Goal: Task Accomplishment & Management: Manage account settings

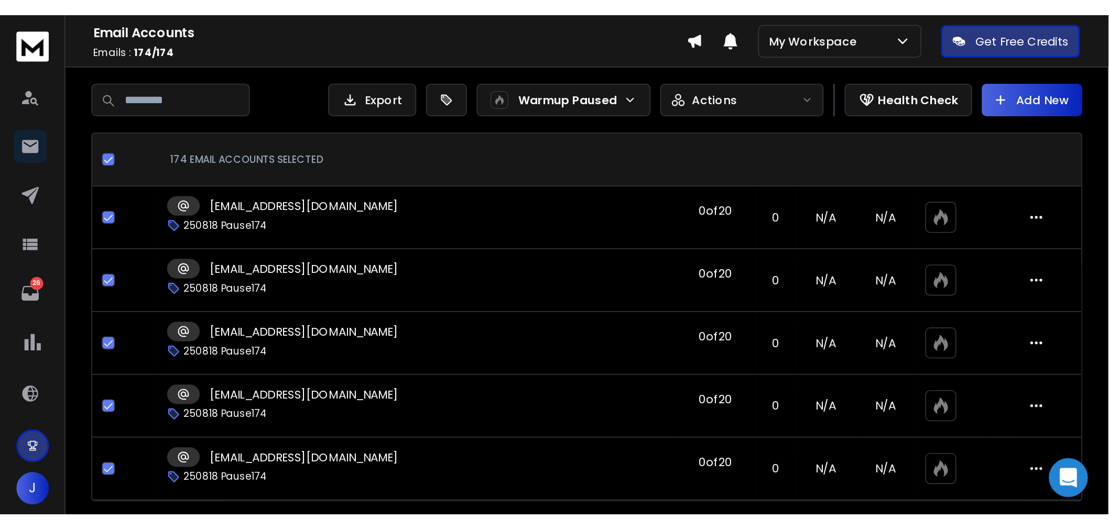
scroll to position [2, 0]
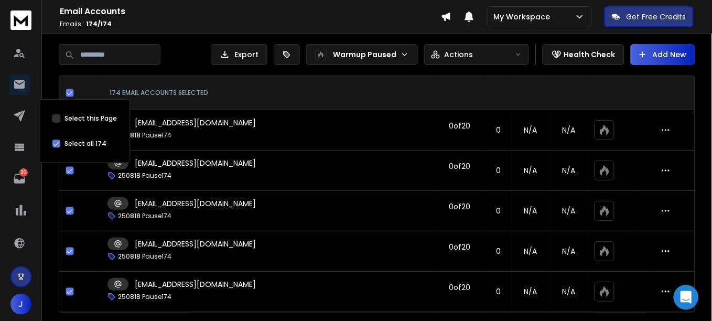
click at [69, 91] on button "Select this Page" at bounding box center [69, 93] width 8 height 8
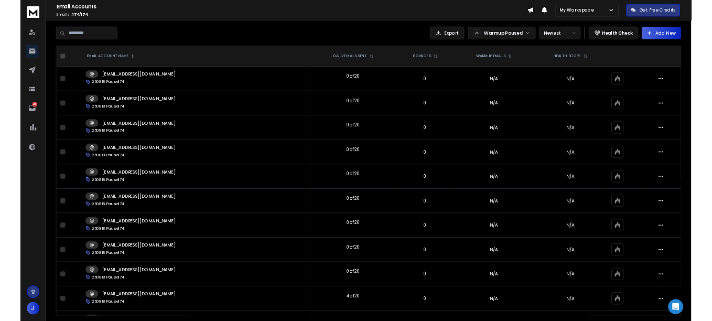
scroll to position [188, 0]
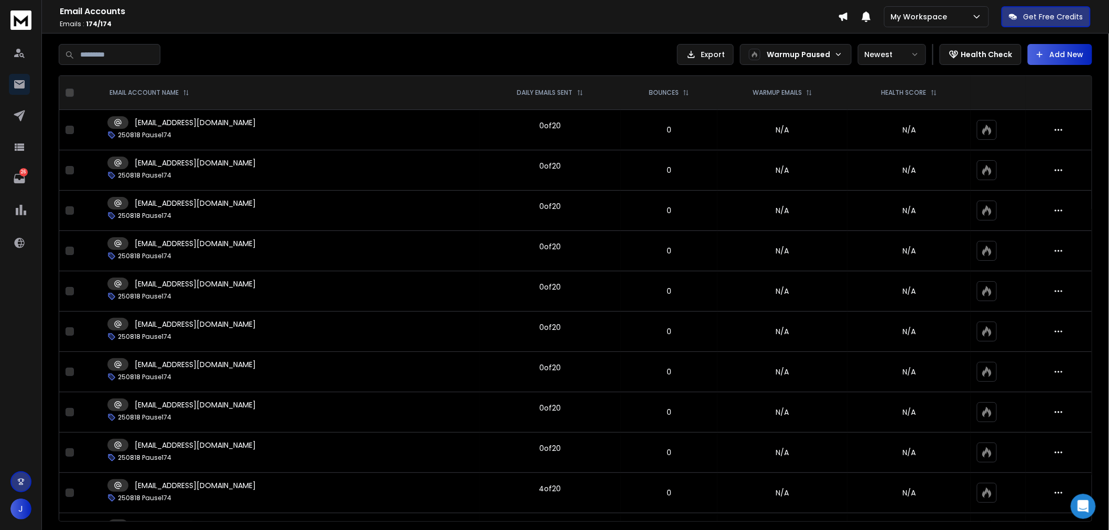
click at [711, 58] on p "Warmup Paused" at bounding box center [798, 54] width 63 height 10
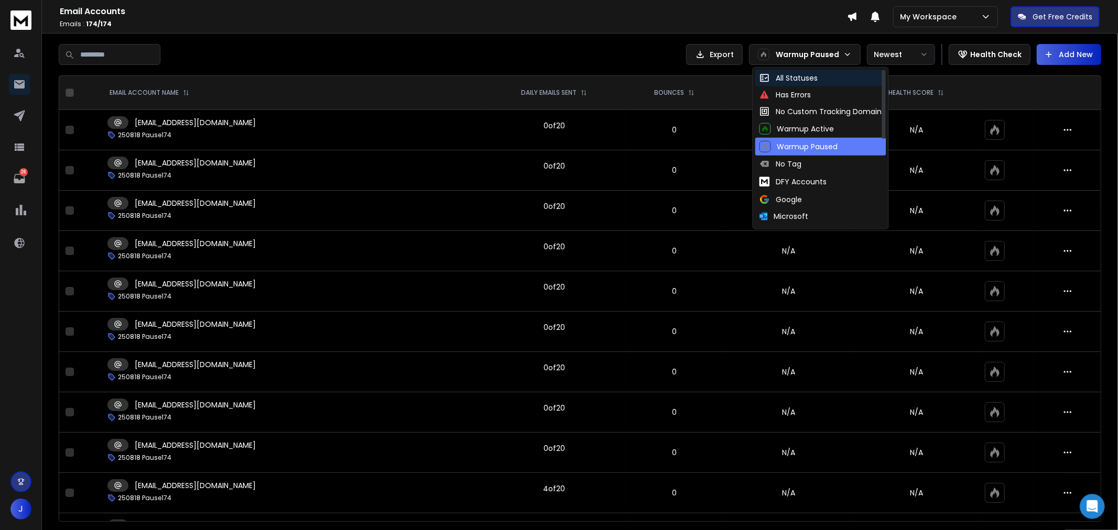
click at [711, 77] on div "All Statuses" at bounding box center [788, 78] width 59 height 10
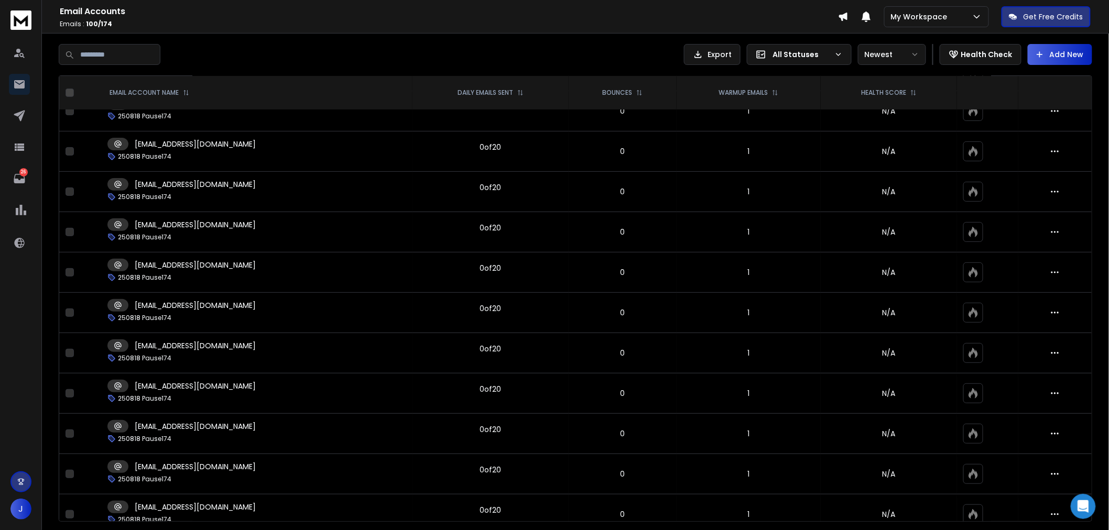
scroll to position [0, 0]
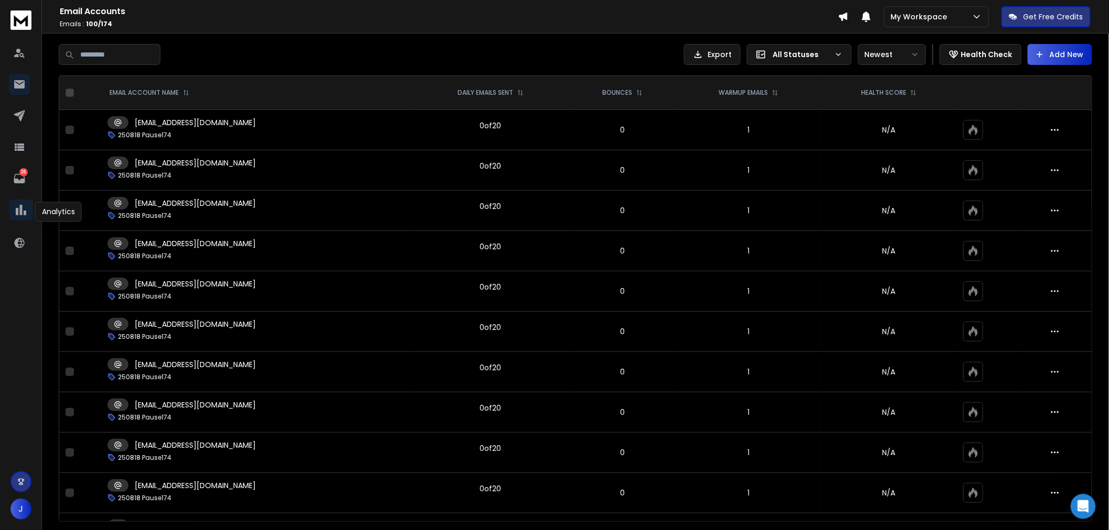
click at [17, 211] on icon at bounding box center [21, 210] width 10 height 10
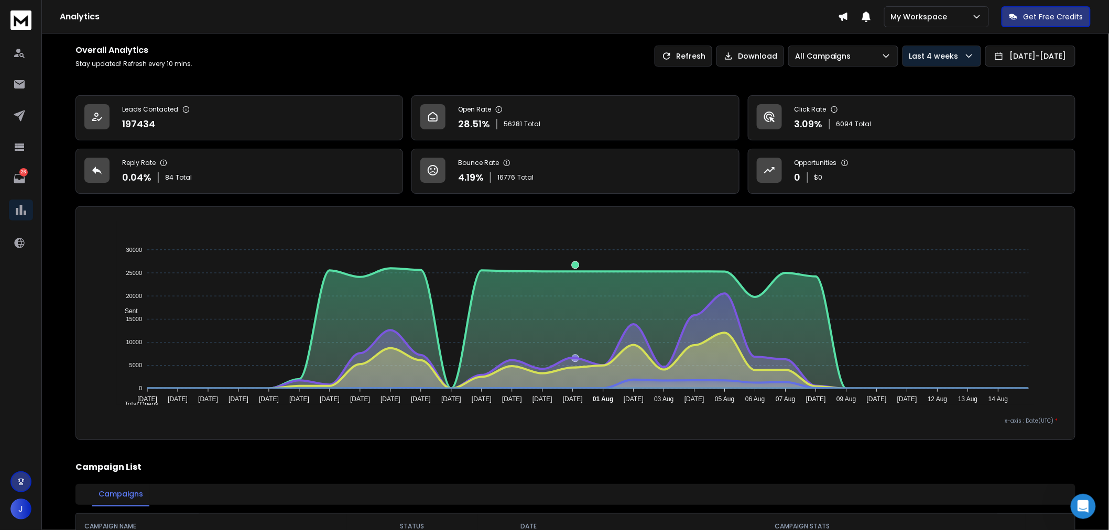
click at [711, 54] on p "Last 4 weeks" at bounding box center [935, 56] width 53 height 10
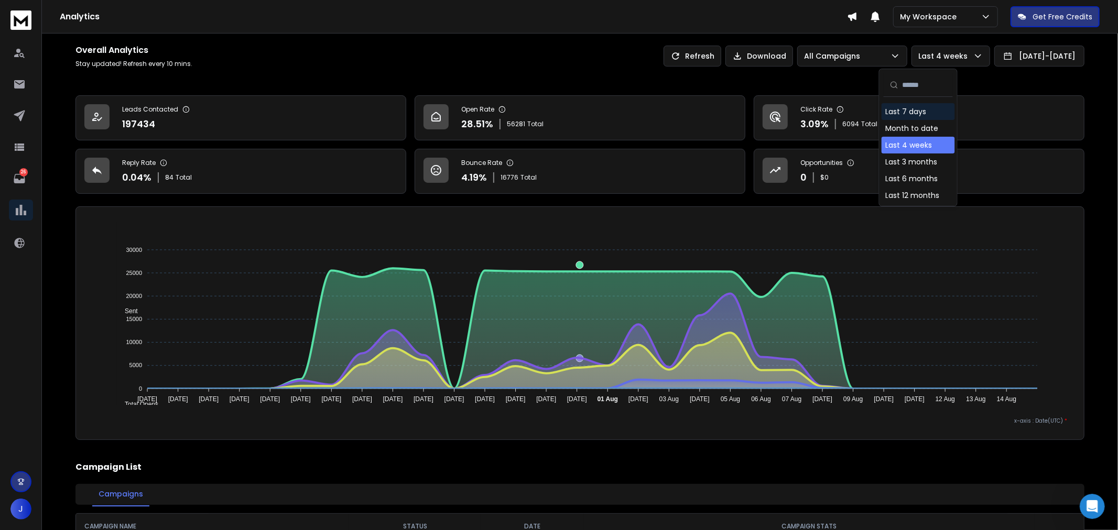
click at [711, 108] on div "Last 7 days" at bounding box center [906, 111] width 41 height 10
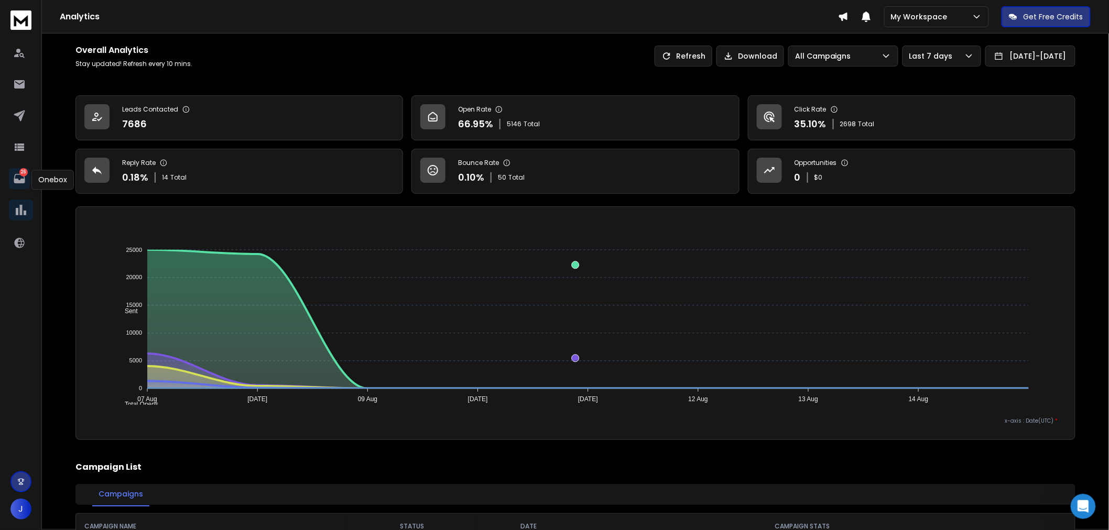
click at [21, 181] on icon at bounding box center [19, 178] width 11 height 9
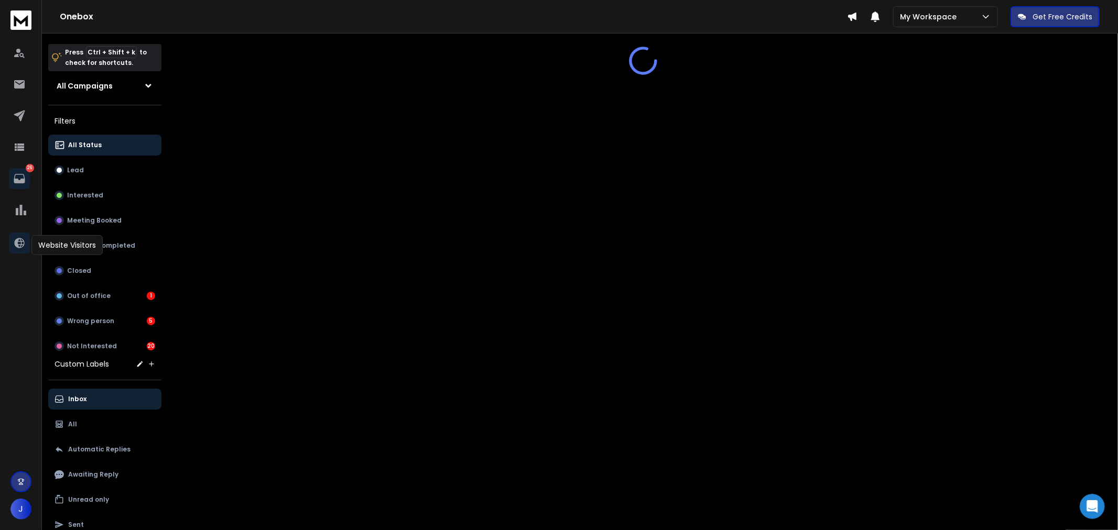
click at [16, 244] on icon at bounding box center [19, 243] width 10 height 10
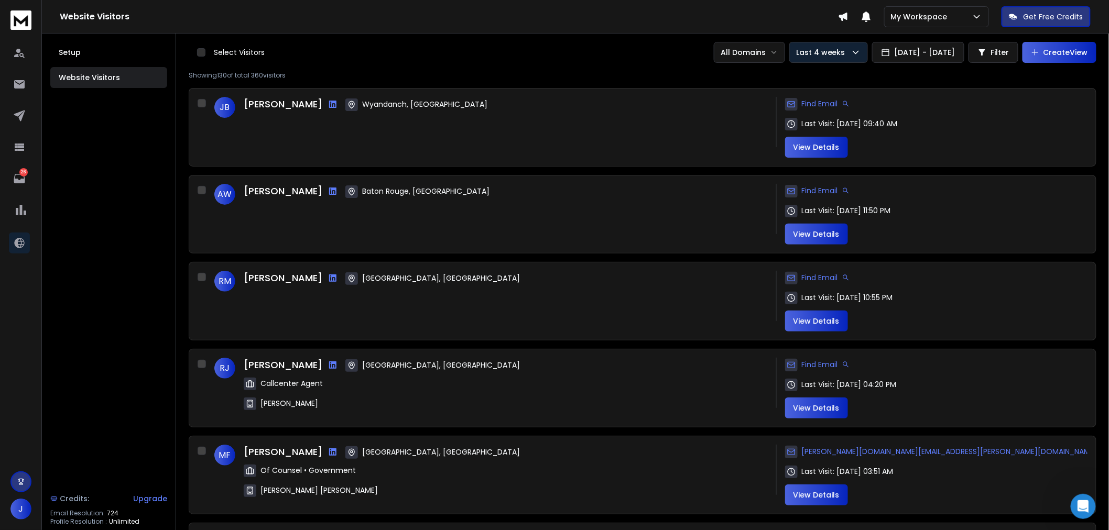
click at [711, 48] on p "Last 4 weeks" at bounding box center [822, 52] width 53 height 10
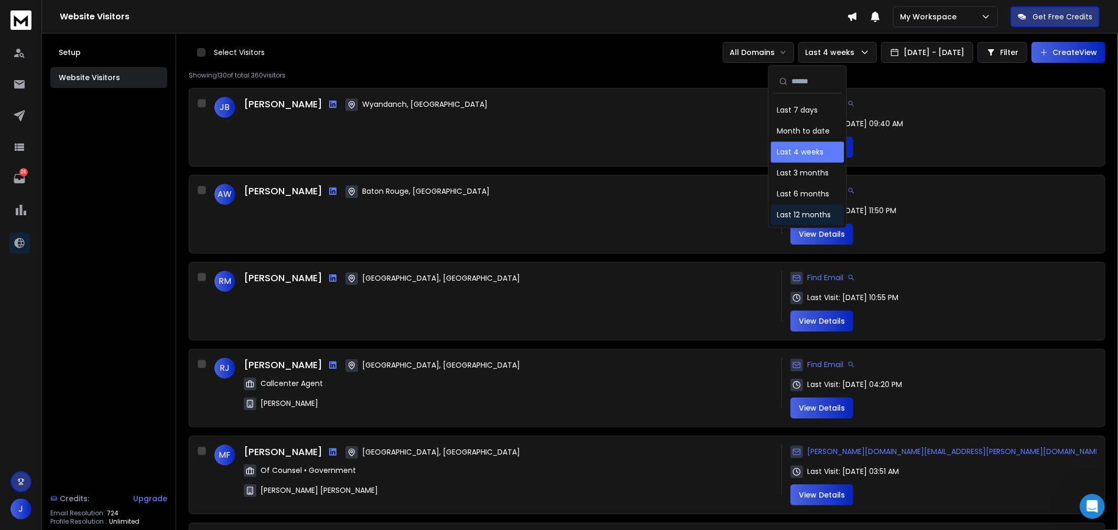
click at [711, 212] on p "Last 12 months" at bounding box center [804, 215] width 58 height 15
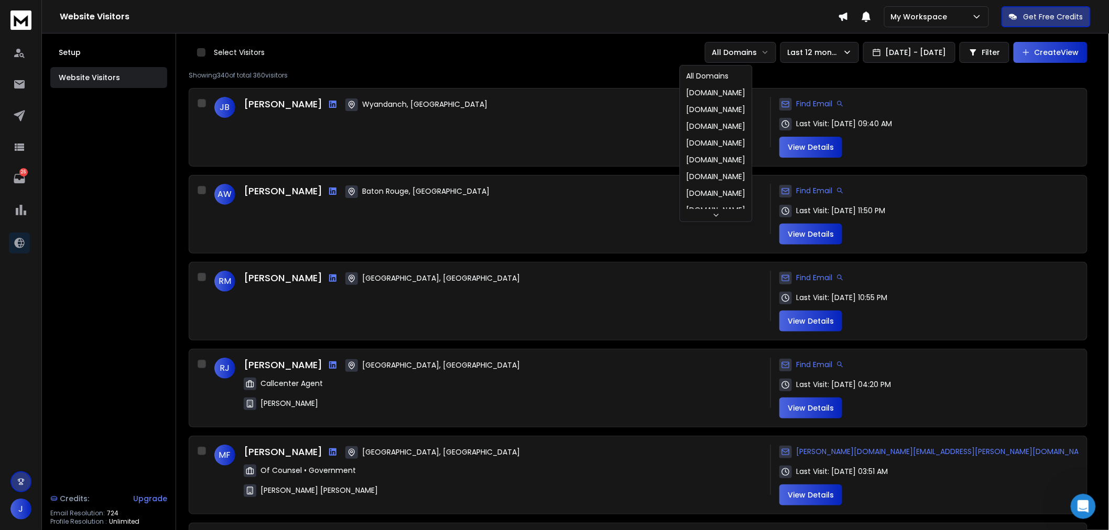
click at [705, 54] on button "All Domains" at bounding box center [740, 52] width 71 height 21
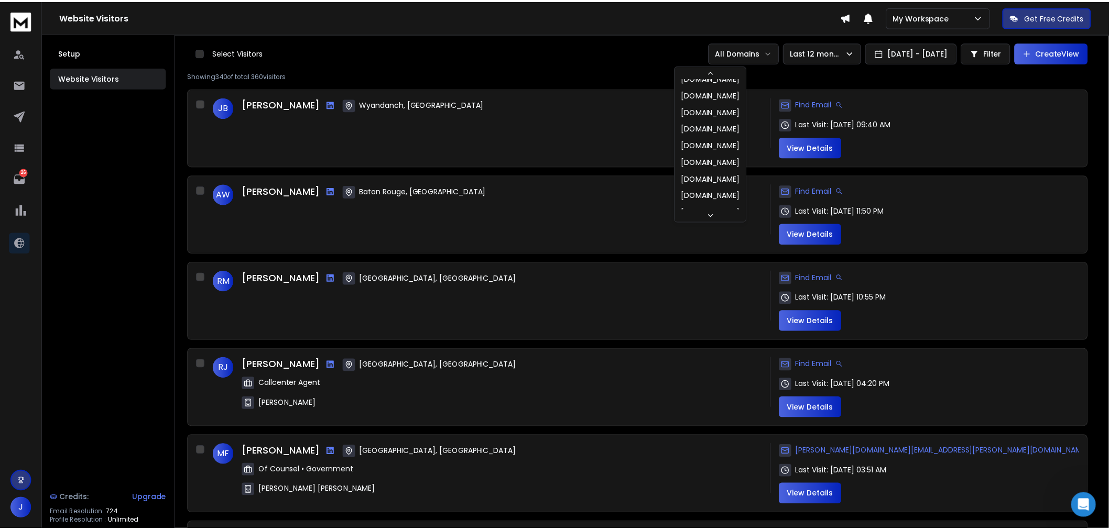
scroll to position [212, 0]
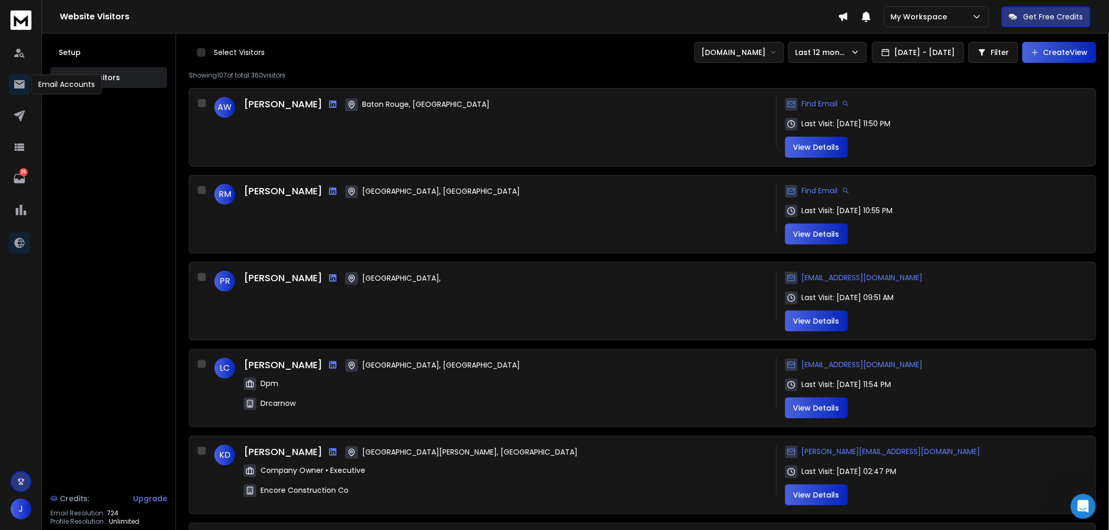
click at [19, 88] on icon at bounding box center [19, 84] width 10 height 8
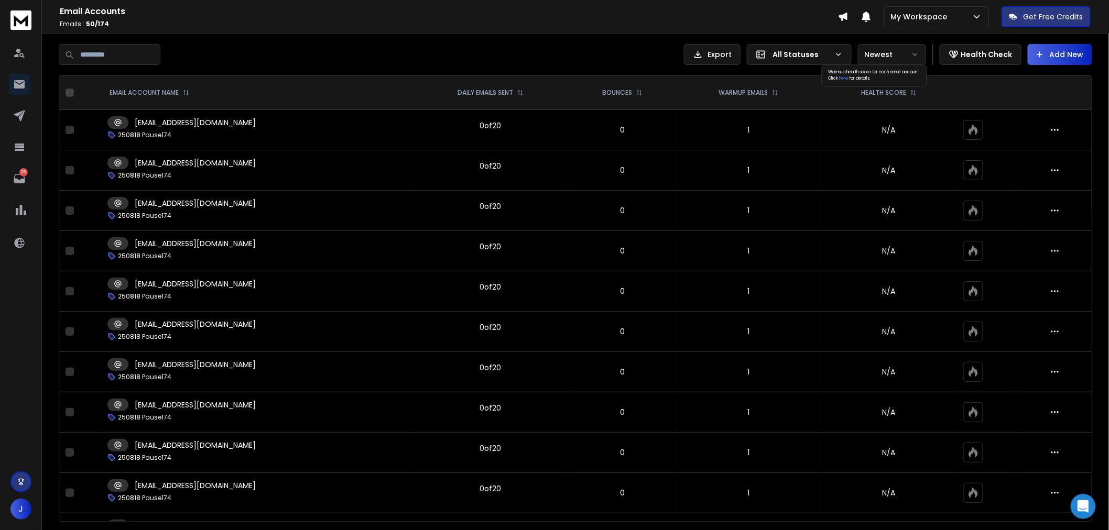
click at [711, 89] on p "HEALTH SCORE" at bounding box center [883, 93] width 45 height 8
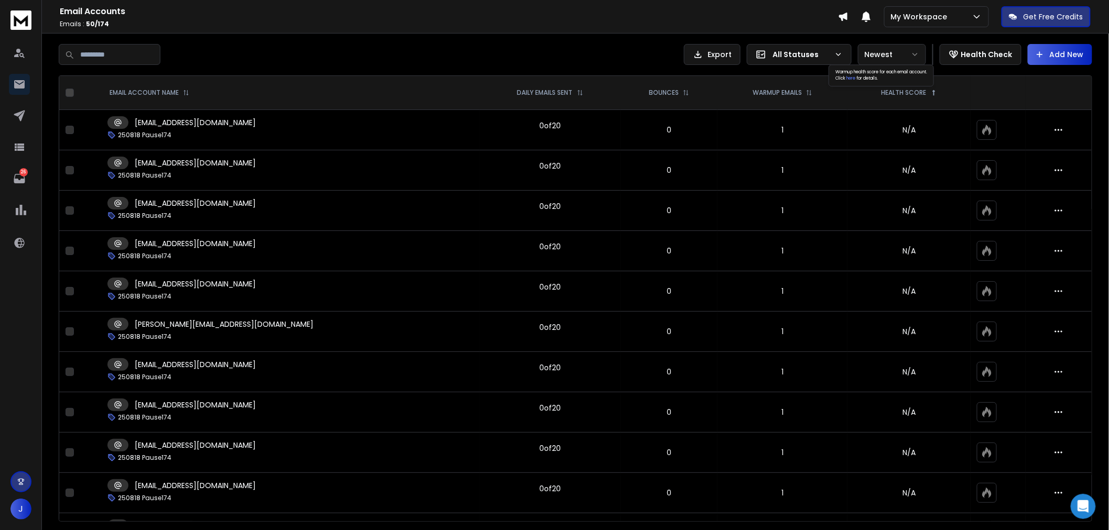
click at [711, 93] on p "HEALTH SCORE" at bounding box center [903, 93] width 45 height 8
click at [711, 53] on p "All Statuses" at bounding box center [801, 54] width 58 height 10
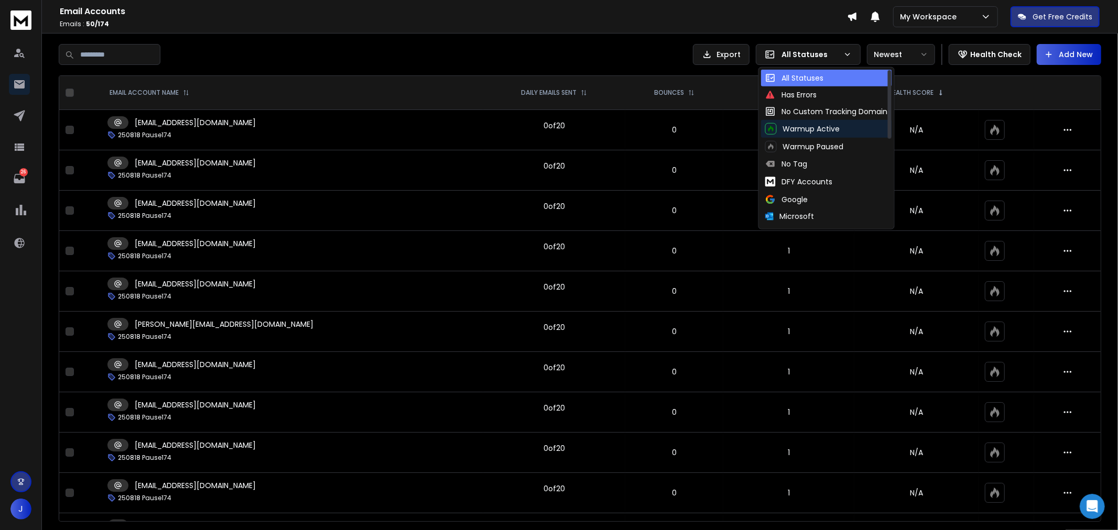
click at [711, 124] on div "Warmup Active" at bounding box center [802, 129] width 75 height 12
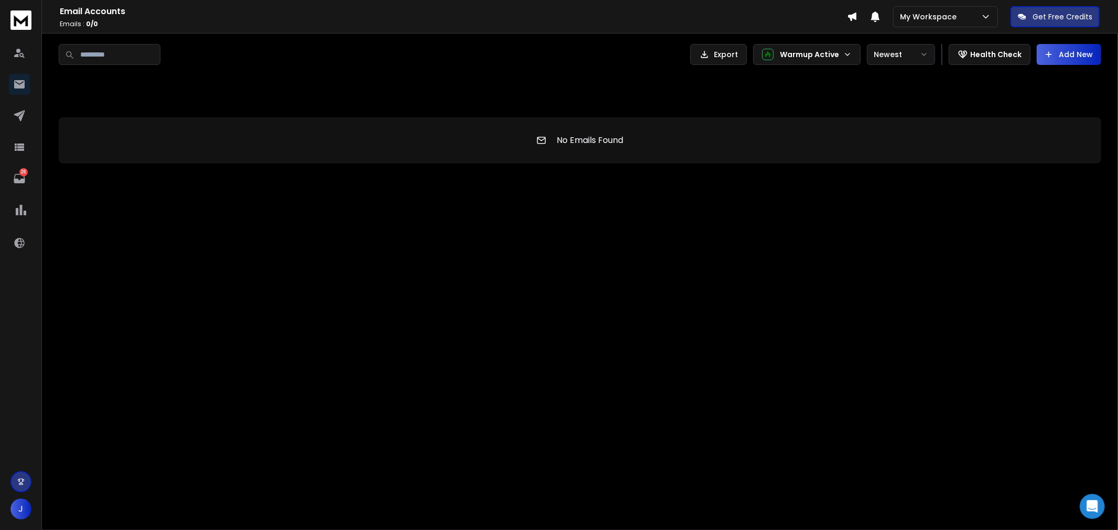
click at [711, 53] on p "Warmup Active" at bounding box center [809, 54] width 59 height 10
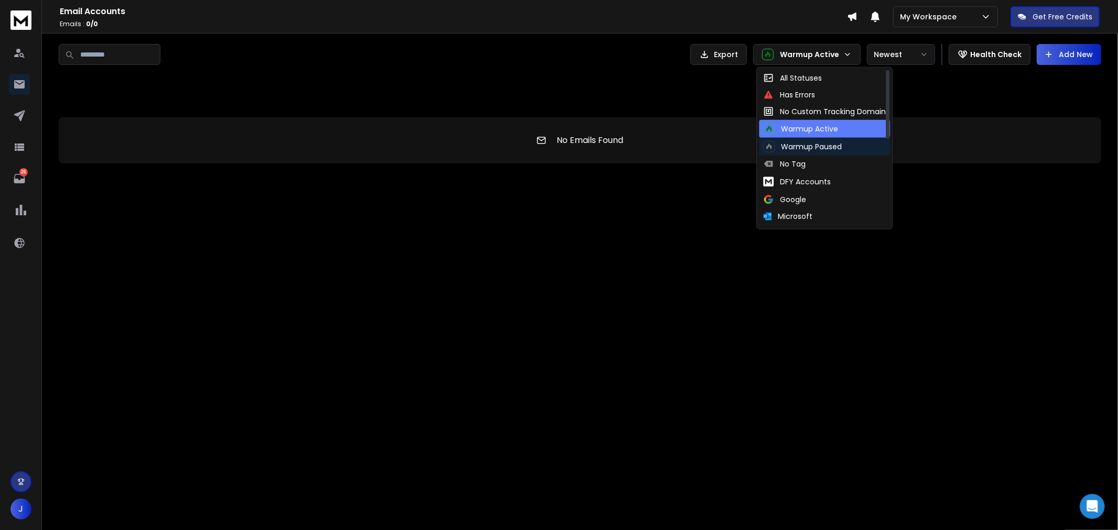
click at [711, 144] on div "Warmup Paused" at bounding box center [802, 147] width 79 height 12
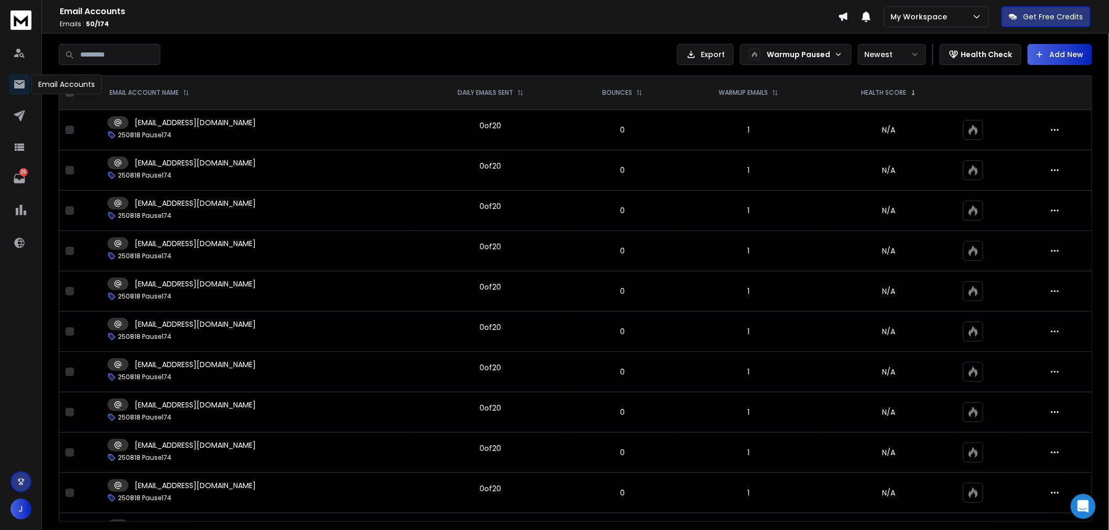
click at [13, 84] on icon at bounding box center [19, 84] width 13 height 13
click at [711, 50] on p "Warmup Paused" at bounding box center [798, 54] width 63 height 10
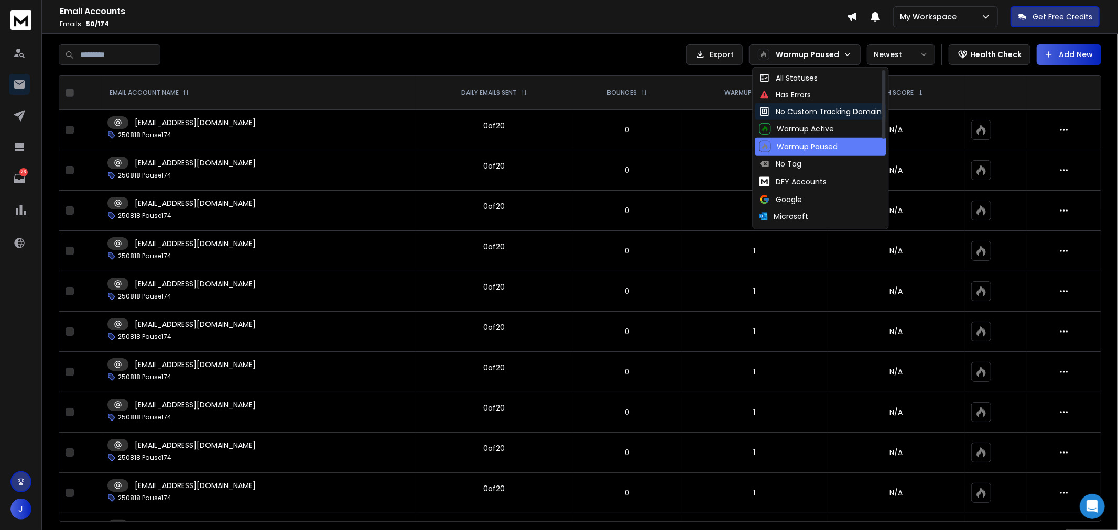
drag, startPoint x: 800, startPoint y: 121, endPoint x: 574, endPoint y: 60, distance: 233.4
click at [619, 71] on body "Your warmest leads are on your site – Turn visits into conversations Reach Out …" at bounding box center [559, 275] width 1118 height 551
click at [518, 41] on div "Export Warmup Paused Newest Health Check Add New EMAIL ACCOUNT NAME DAILY EMAIL…" at bounding box center [580, 283] width 1076 height 499
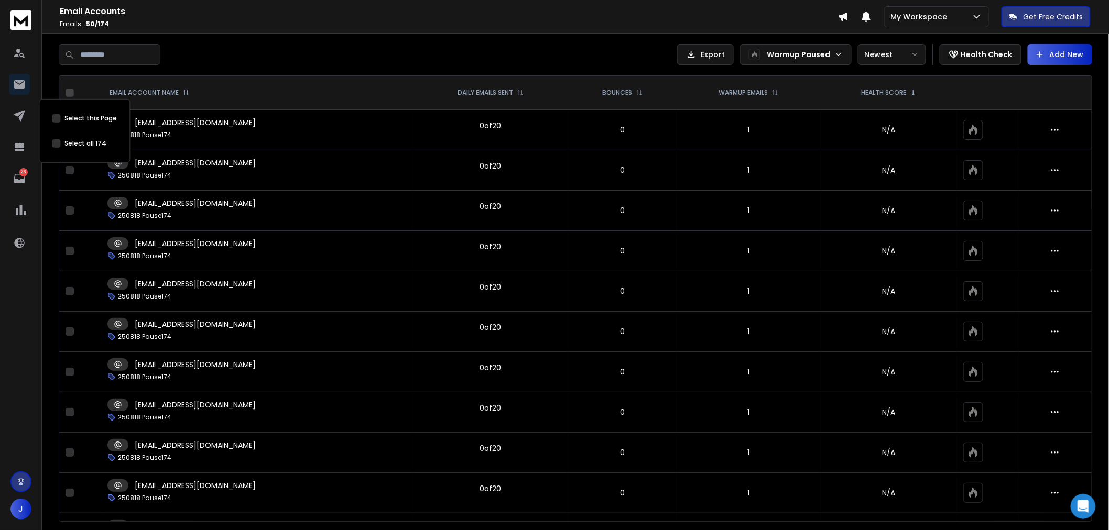
click at [58, 139] on button "Select this Page" at bounding box center [56, 143] width 8 height 8
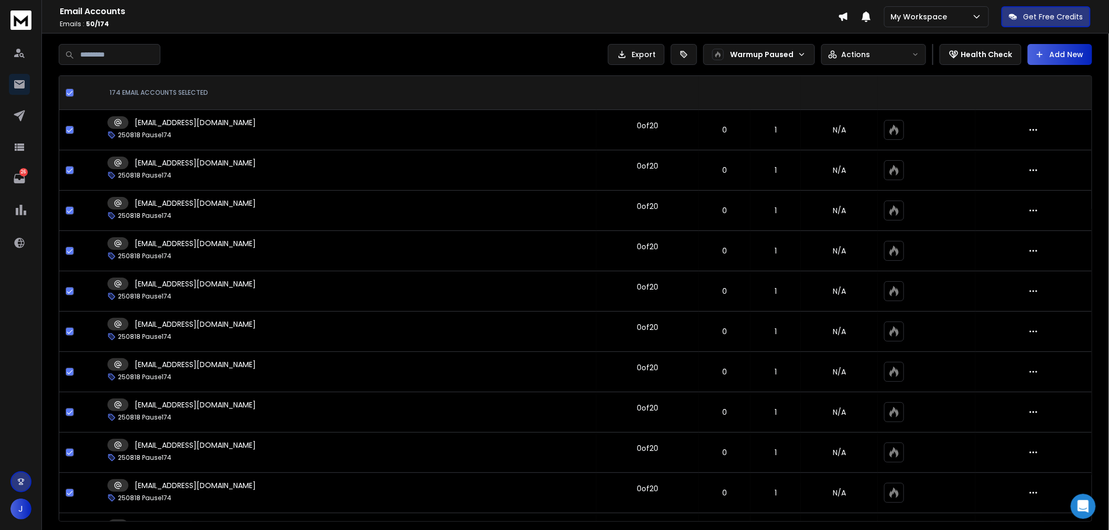
click at [711, 54] on div "Warmup Paused" at bounding box center [759, 54] width 112 height 21
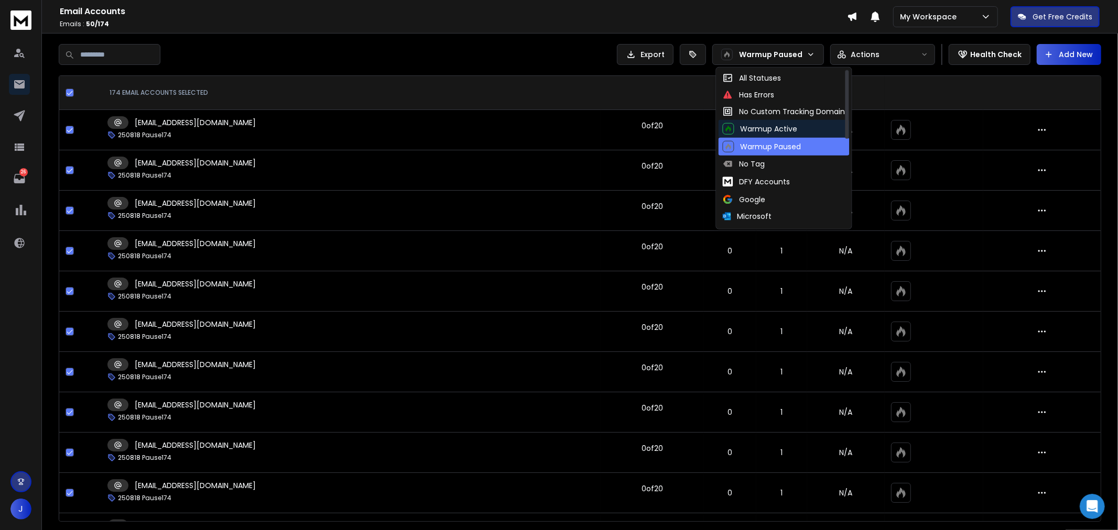
click at [711, 124] on div "Warmup Active" at bounding box center [760, 129] width 75 height 12
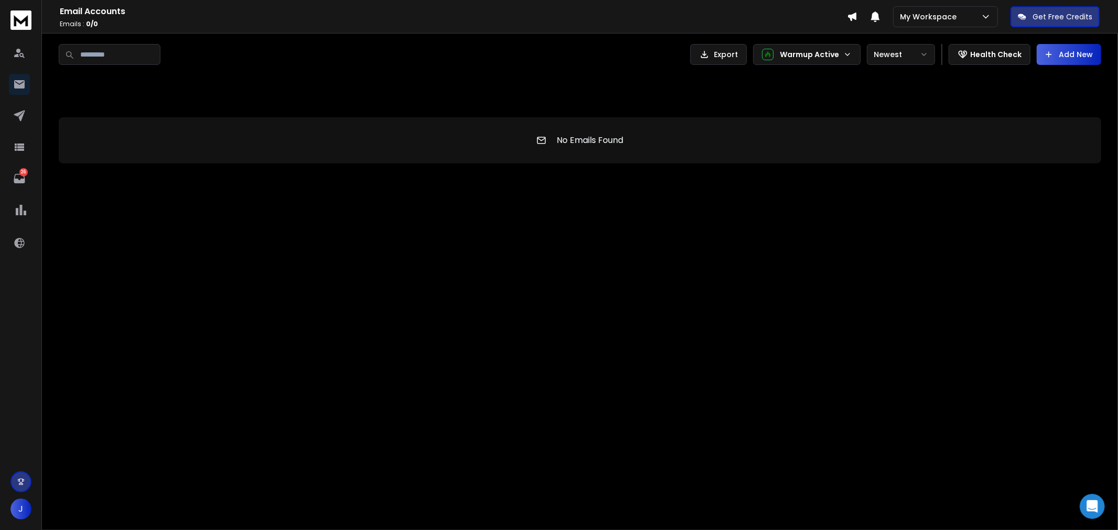
click at [711, 52] on p "Warmup Active" at bounding box center [809, 54] width 59 height 10
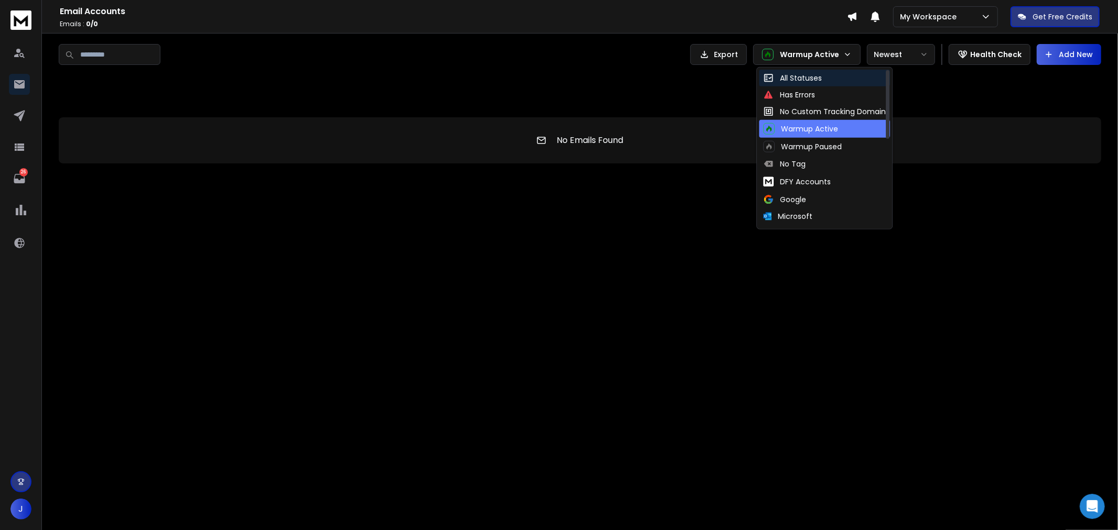
click at [711, 75] on div "All Statuses" at bounding box center [792, 78] width 59 height 10
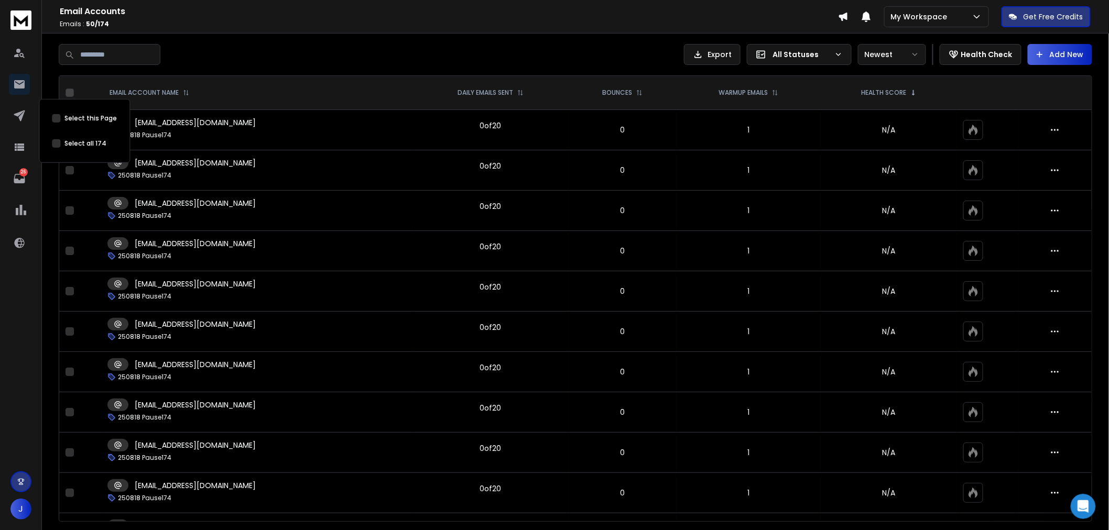
click at [58, 143] on button "Select this Page" at bounding box center [56, 143] width 8 height 8
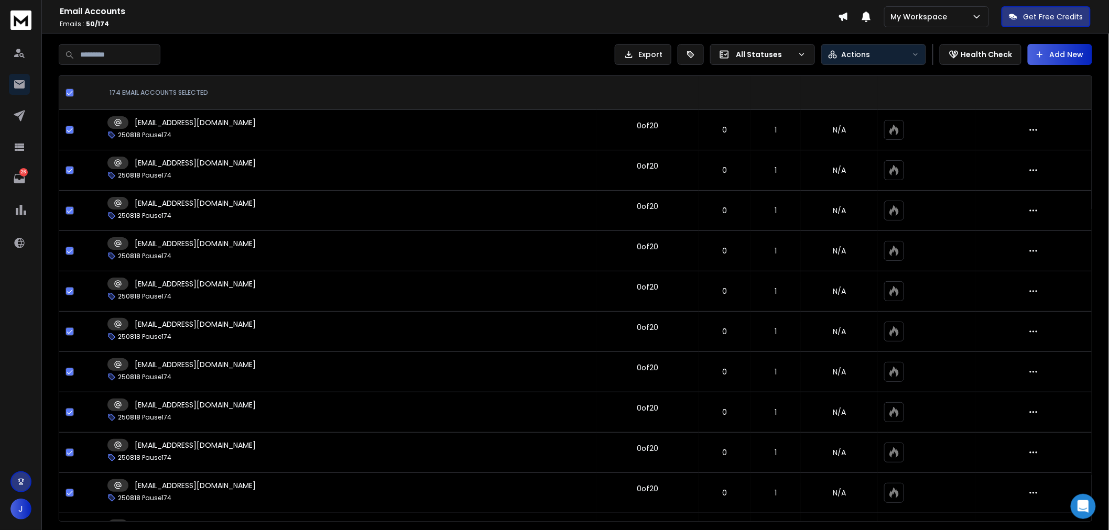
click at [711, 56] on div "Actions" at bounding box center [868, 54] width 80 height 10
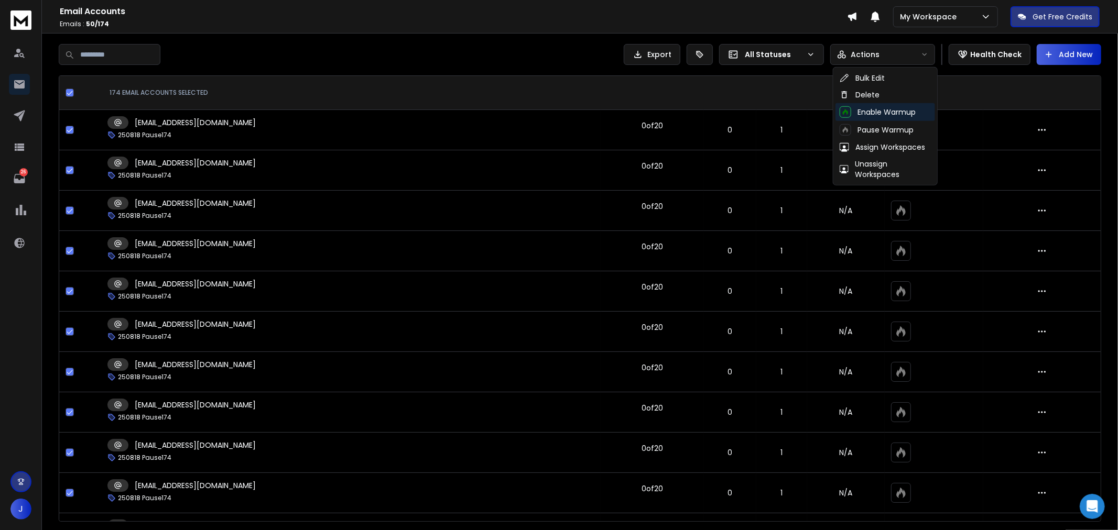
click at [711, 108] on div "Enable Warmup" at bounding box center [877, 112] width 76 height 12
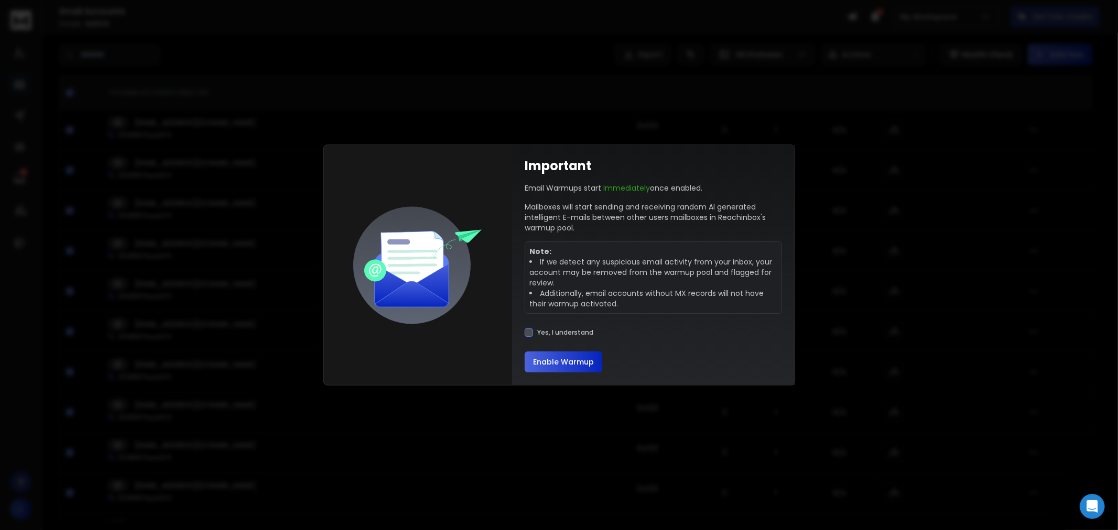
click at [531, 320] on button "Yes, I understand" at bounding box center [529, 333] width 8 height 8
click at [551, 320] on button "Enable Warmup" at bounding box center [564, 362] width 78 height 21
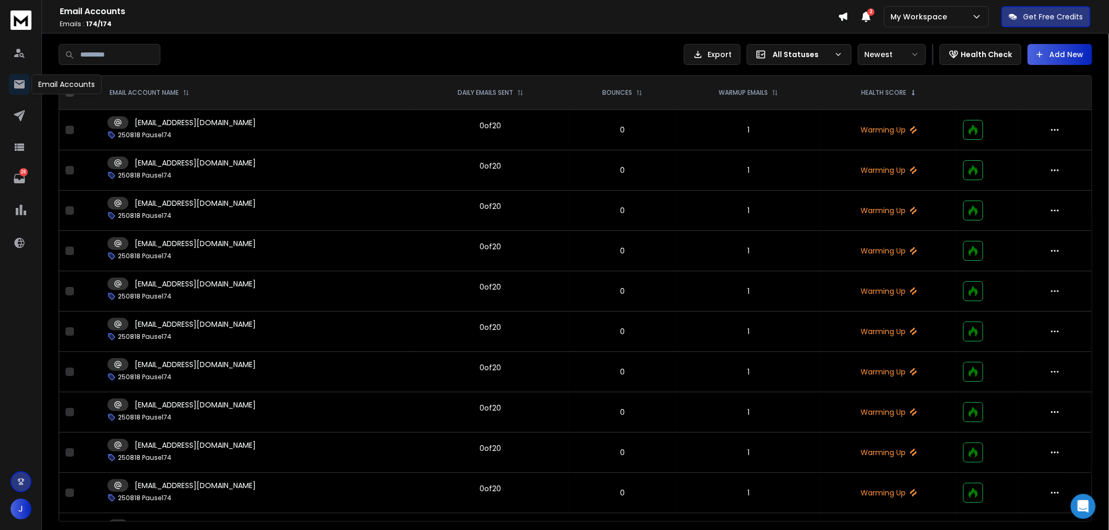
click at [19, 85] on icon at bounding box center [19, 84] width 10 height 8
click at [15, 115] on icon at bounding box center [19, 115] width 11 height 11
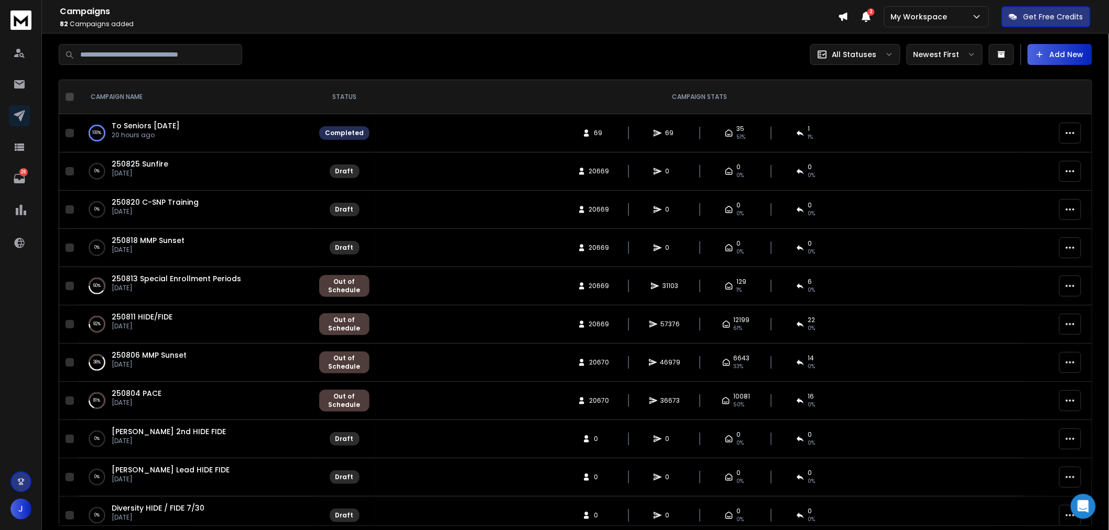
click at [158, 128] on span "To Seniors [DATE]" at bounding box center [146, 126] width 68 height 10
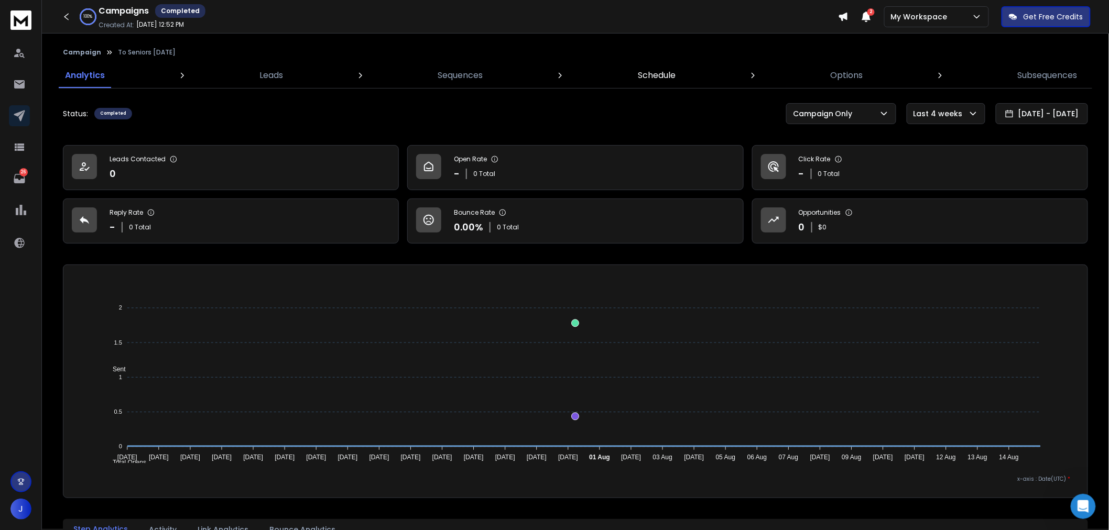
click at [656, 75] on p "Schedule" at bounding box center [657, 75] width 38 height 13
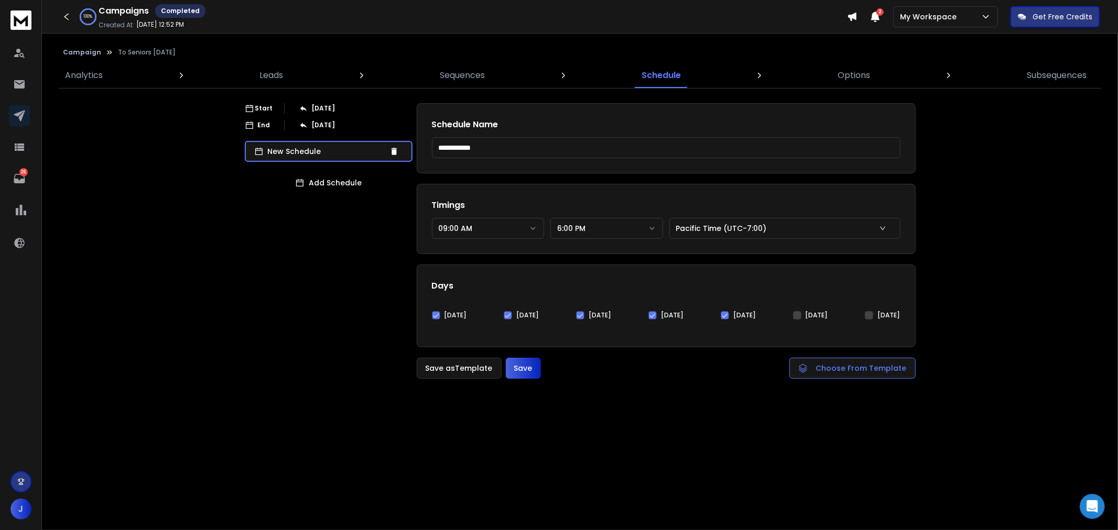
click at [318, 108] on p "[DATE]" at bounding box center [324, 108] width 24 height 8
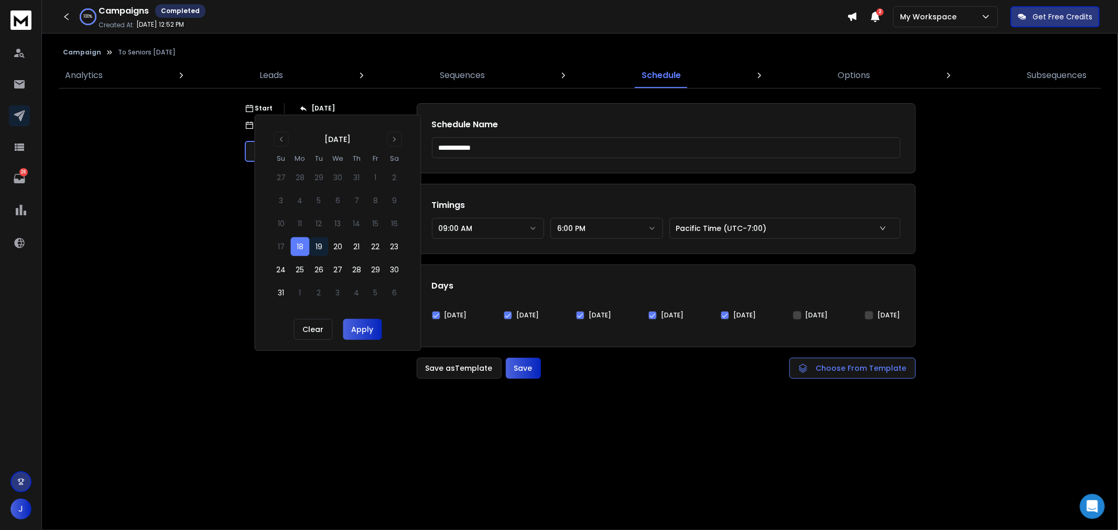
click at [314, 245] on button "19" at bounding box center [319, 246] width 19 height 19
click at [360, 320] on button "Apply" at bounding box center [362, 329] width 39 height 21
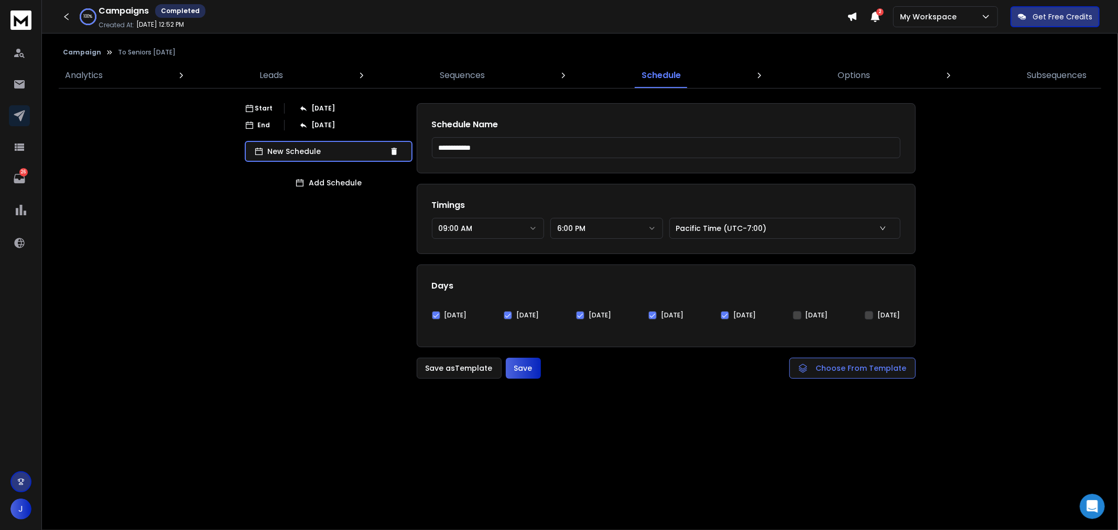
click at [525, 320] on button "Save" at bounding box center [523, 368] width 35 height 21
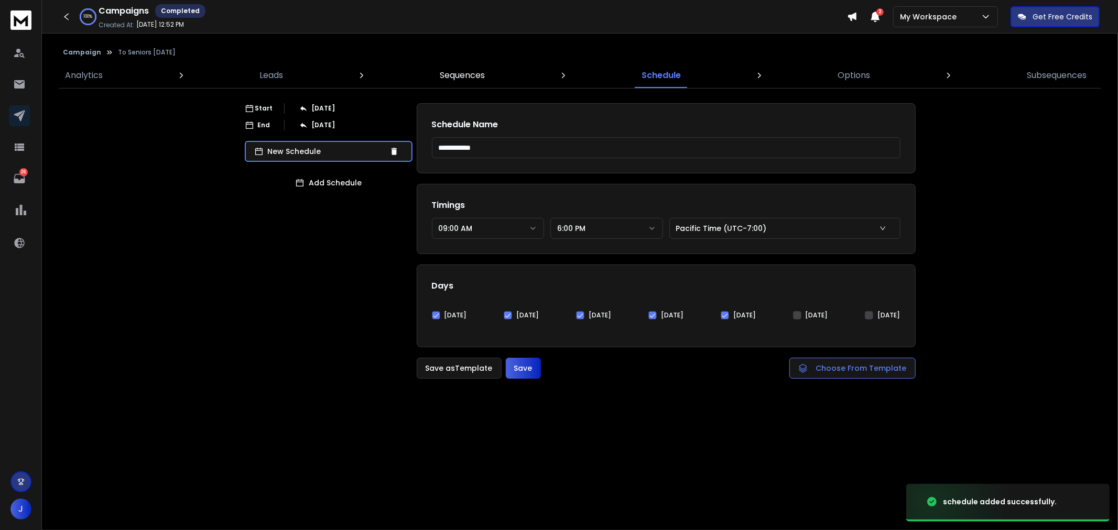
click at [445, 72] on p "Sequences" at bounding box center [462, 75] width 45 height 13
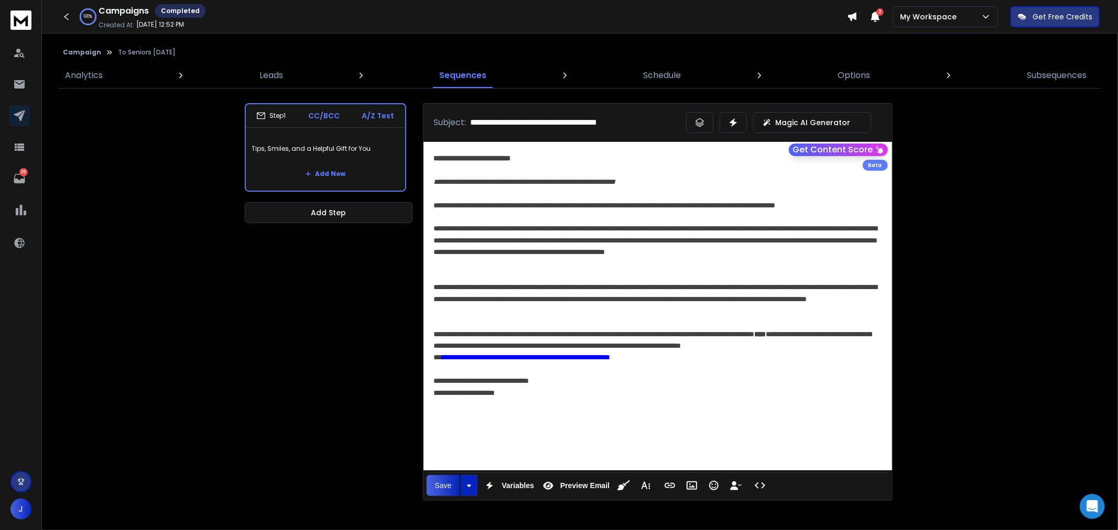
click at [472, 320] on icon "button" at bounding box center [469, 486] width 13 height 6
click at [489, 320] on link "Save as Template" at bounding box center [502, 463] width 83 height 16
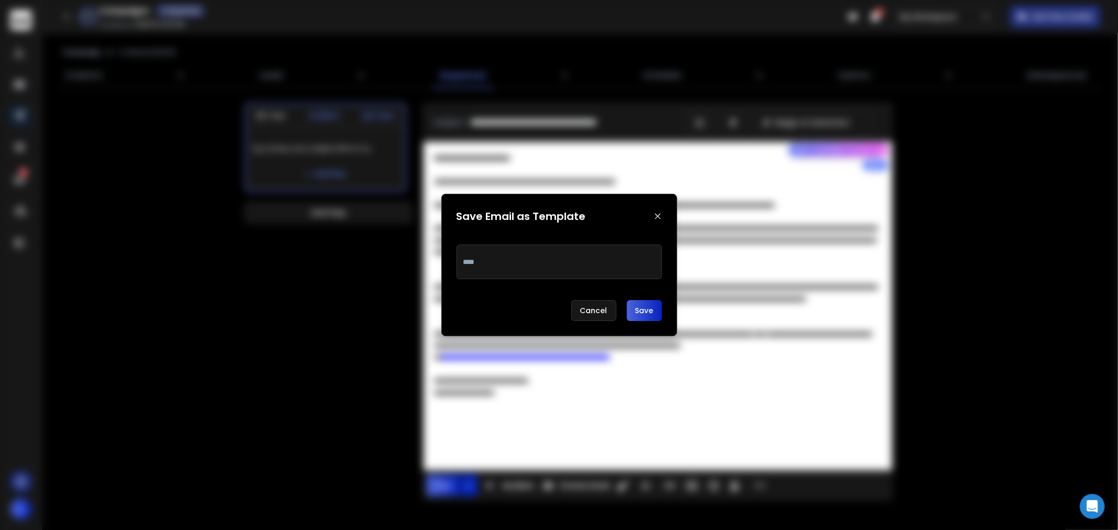
click at [499, 270] on input at bounding box center [558, 262] width 205 height 35
type input "**********"
click at [650, 307] on button "Save" at bounding box center [644, 310] width 35 height 21
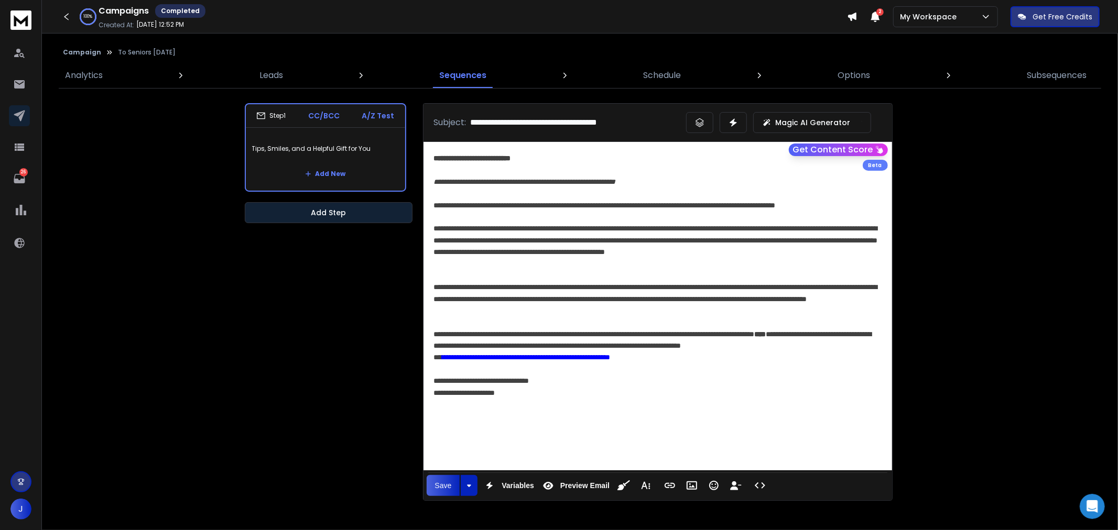
click at [319, 211] on button "Add Step" at bounding box center [329, 212] width 168 height 21
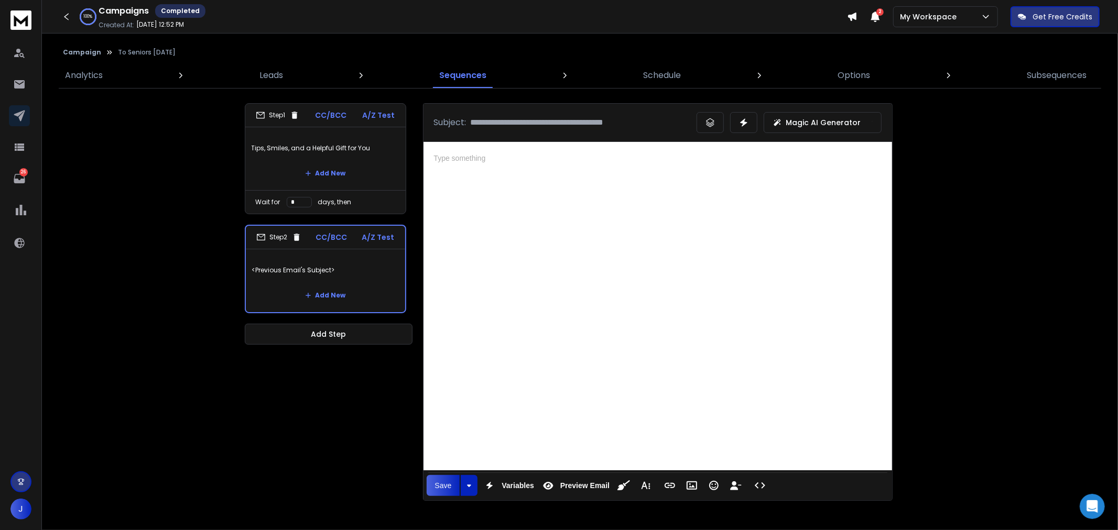
click at [323, 269] on p "<Previous Email's Subject>" at bounding box center [325, 270] width 147 height 29
click at [708, 117] on button at bounding box center [709, 122] width 27 height 21
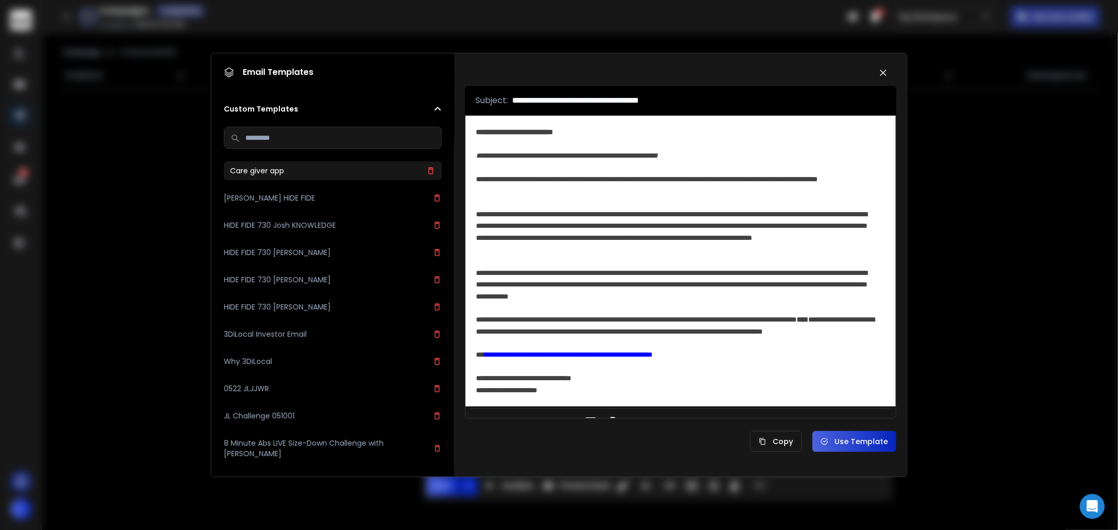
click at [711, 320] on button "Use Template" at bounding box center [854, 441] width 84 height 21
type input "**********"
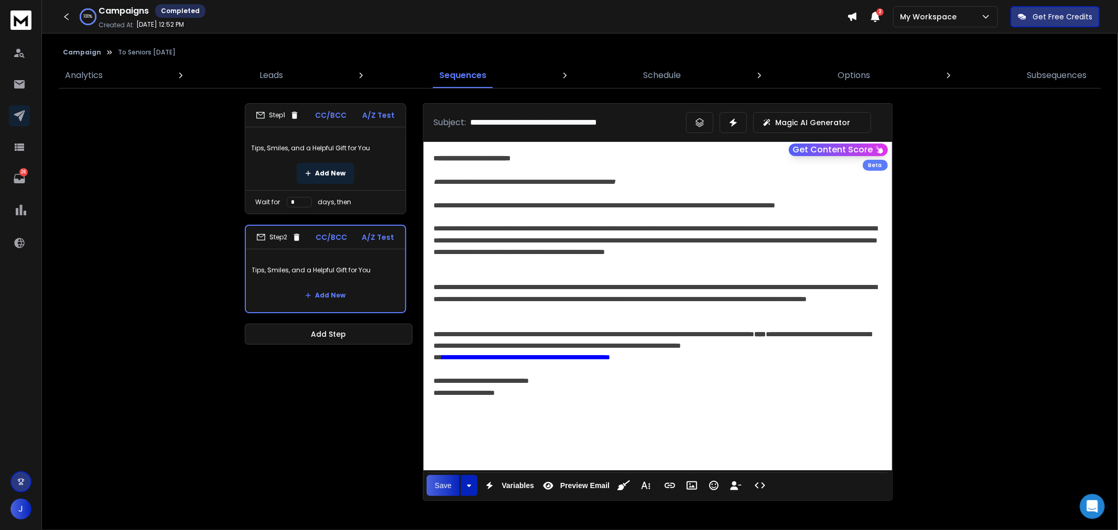
click at [337, 166] on button "Add New" at bounding box center [326, 173] width 58 height 21
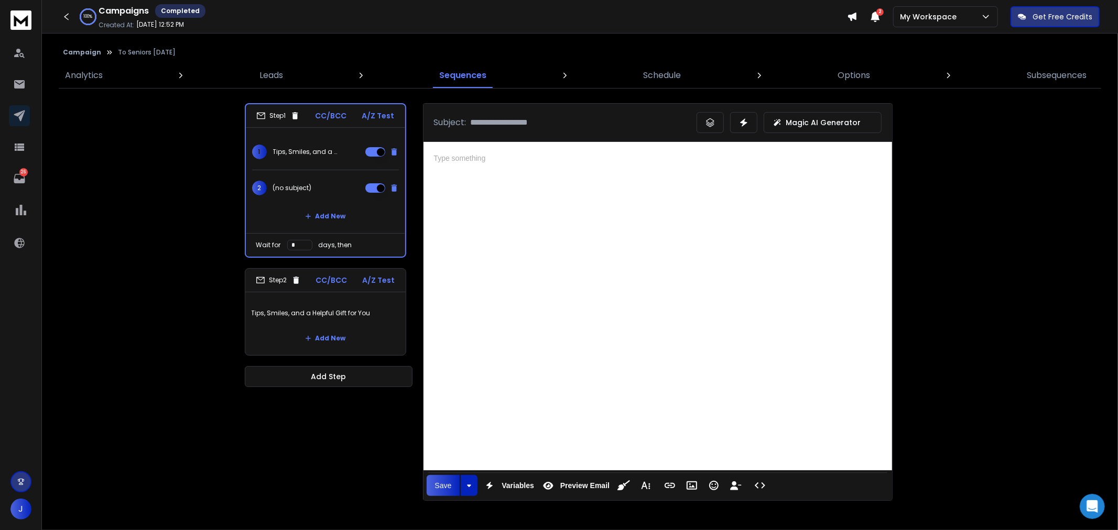
click at [355, 320] on p "Tips, Smiles, and a Helpful Gift for You" at bounding box center [326, 313] width 148 height 29
type input "**********"
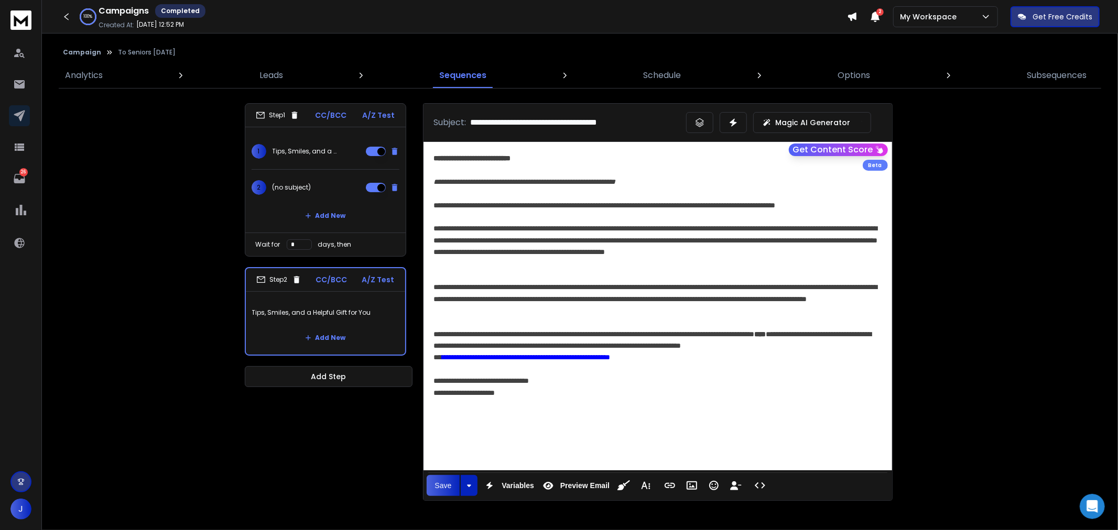
click at [344, 195] on div "2 (no subject)" at bounding box center [326, 188] width 148 height 36
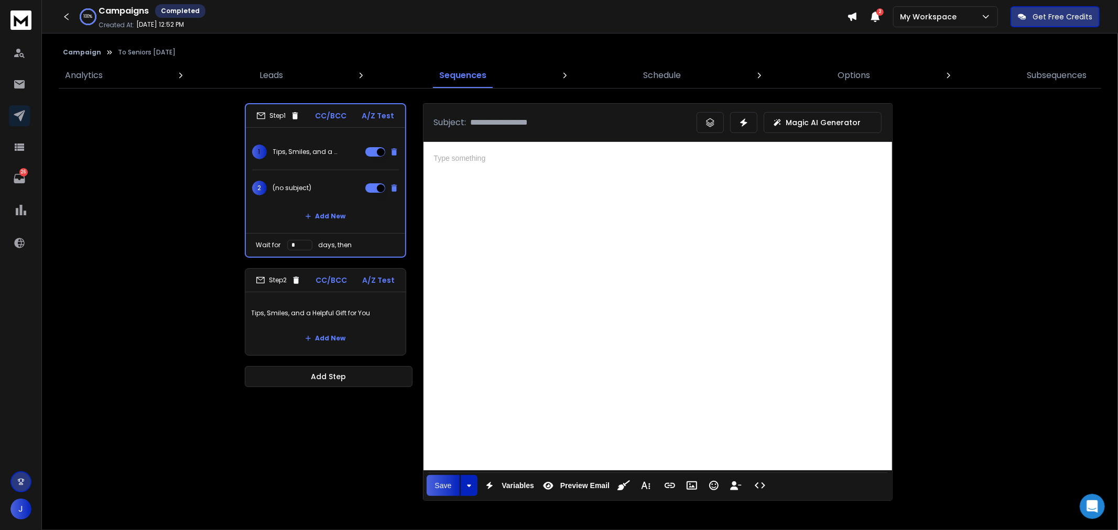
click at [348, 199] on div "2 (no subject)" at bounding box center [325, 188] width 147 height 36
click at [462, 227] on div at bounding box center [657, 301] width 468 height 318
click at [270, 79] on p "Leads" at bounding box center [271, 75] width 24 height 13
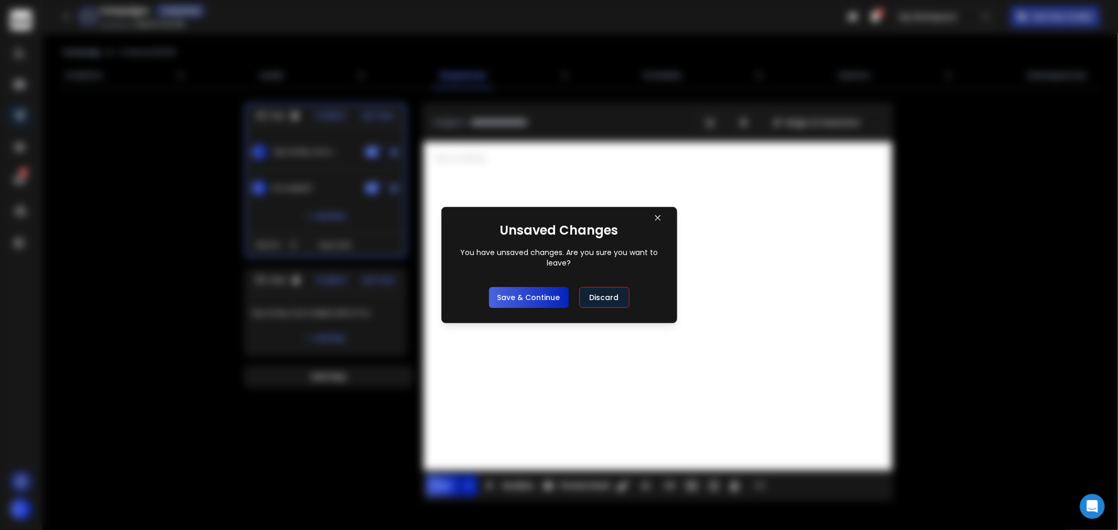
click at [542, 293] on button "Save & Continue" at bounding box center [529, 297] width 80 height 21
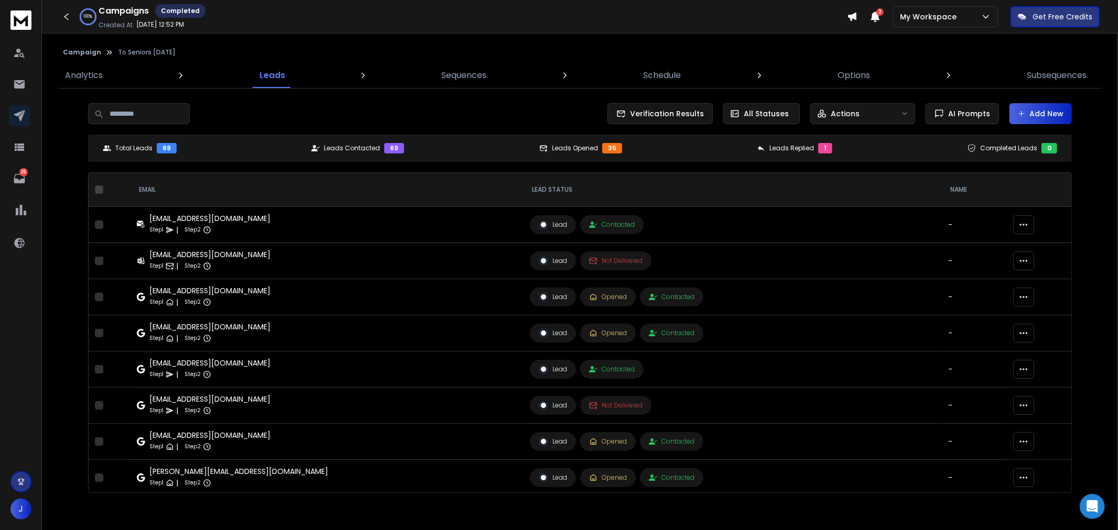
click at [267, 78] on p "Leads" at bounding box center [272, 75] width 26 height 13
click at [86, 241] on button "Select this Page" at bounding box center [85, 240] width 8 height 8
click at [711, 77] on p "Options" at bounding box center [853, 75] width 32 height 13
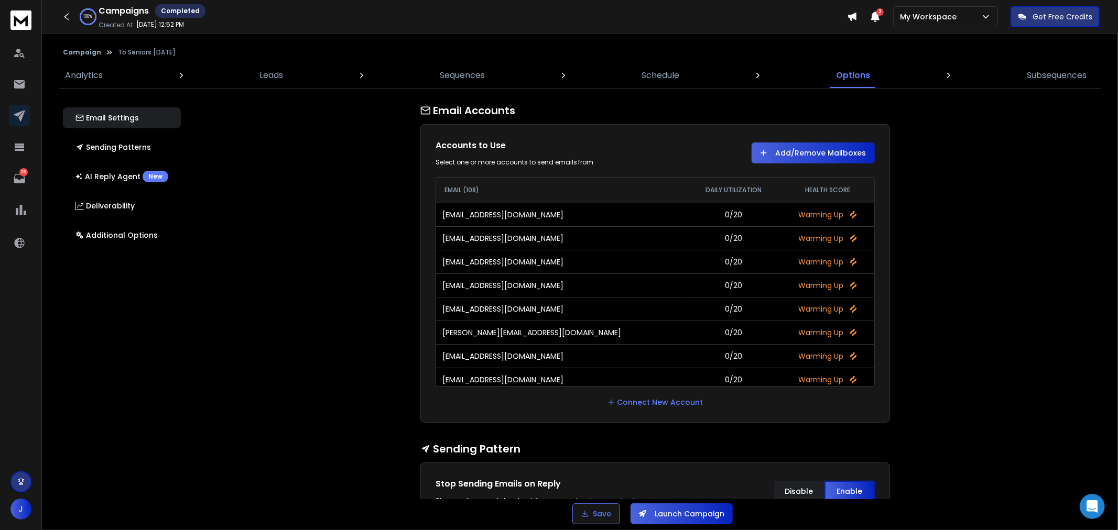
click at [711, 149] on button "Add/Remove Mailboxes" at bounding box center [812, 153] width 123 height 21
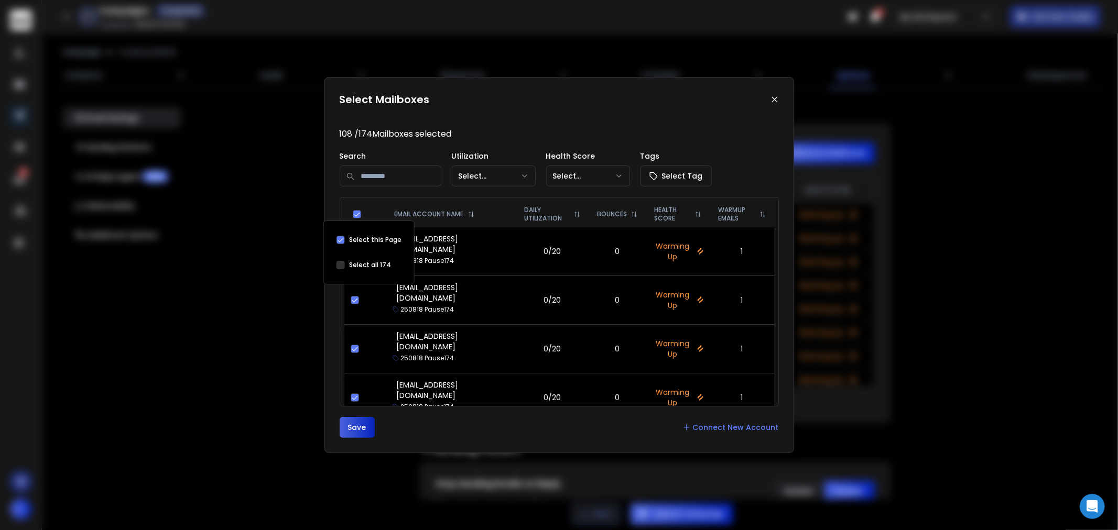
click at [341, 266] on button "Select this Page" at bounding box center [340, 265] width 8 height 8
click at [355, 320] on button "Save" at bounding box center [357, 427] width 35 height 21
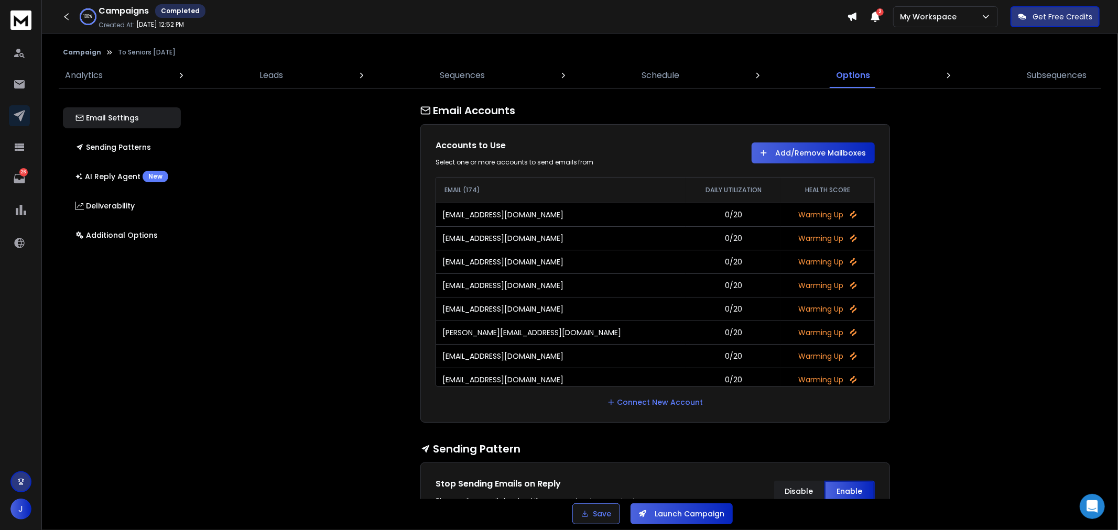
click at [334, 271] on div "Email Accounts Accounts to Use Select one or more accounts to send emails from …" at bounding box center [661, 301] width 927 height 396
click at [711, 254] on div "Email Accounts Accounts to Use Select one or more accounts to send emails from …" at bounding box center [661, 301] width 927 height 396
click at [585, 320] on icon "submit" at bounding box center [584, 513] width 7 height 7
click at [234, 320] on div "Email Accounts Accounts to Use Select one or more accounts to send emails from …" at bounding box center [661, 301] width 927 height 396
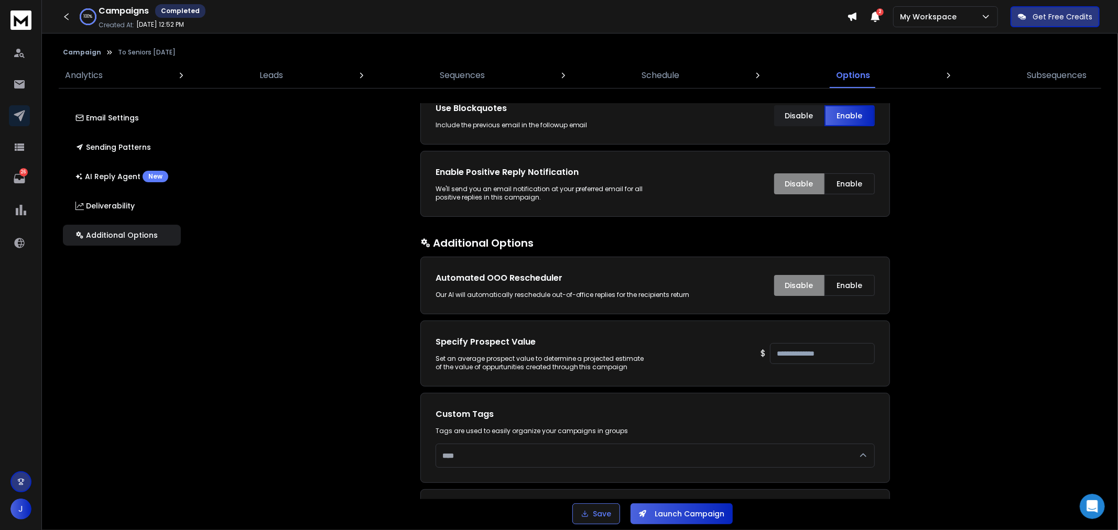
scroll to position [1953, 0]
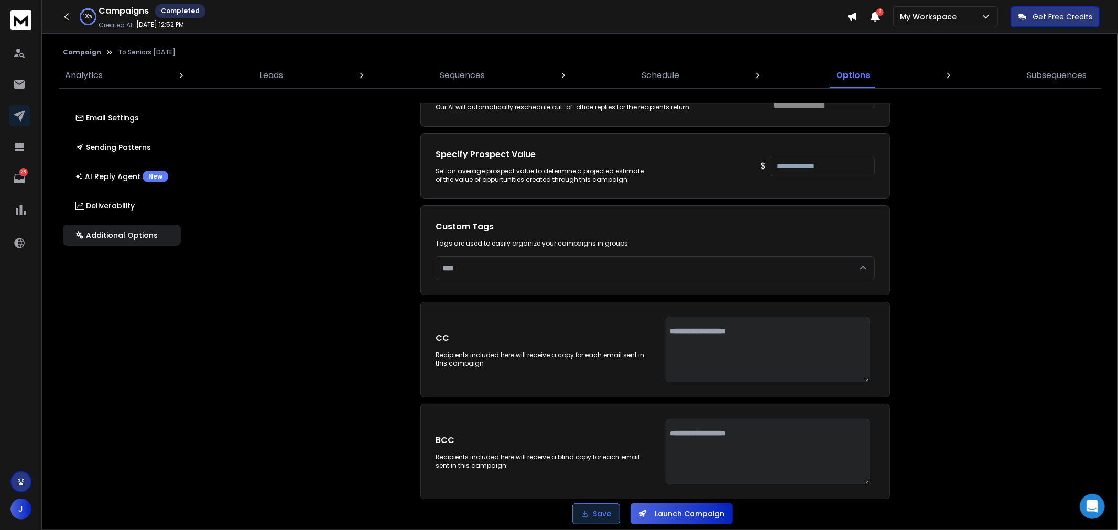
click at [597, 320] on button "Save" at bounding box center [596, 514] width 48 height 21
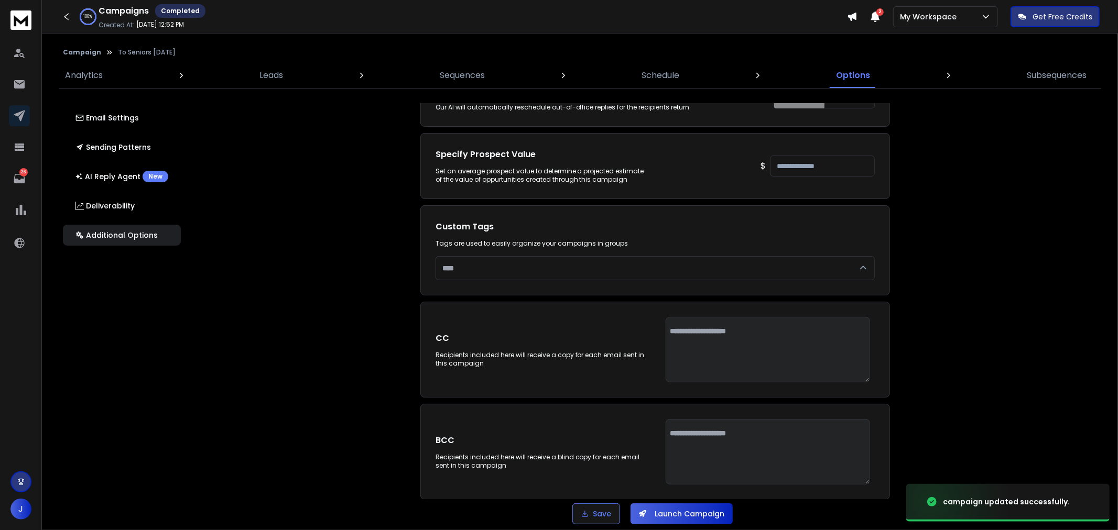
click at [346, 320] on div "Email Accounts Accounts to Use Select one or more accounts to send emails from …" at bounding box center [661, 301] width 927 height 396
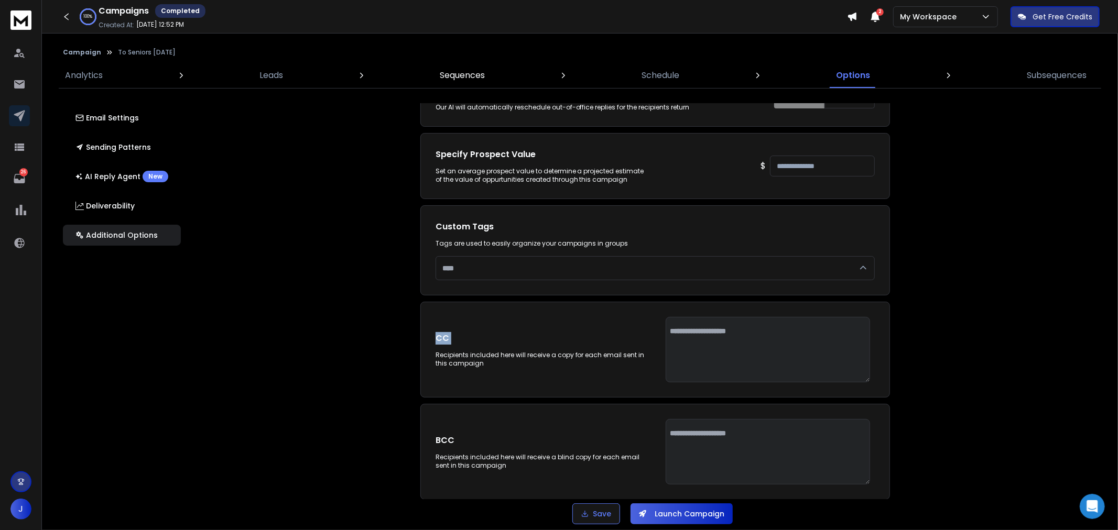
click at [472, 70] on p "Sequences" at bounding box center [462, 75] width 45 height 13
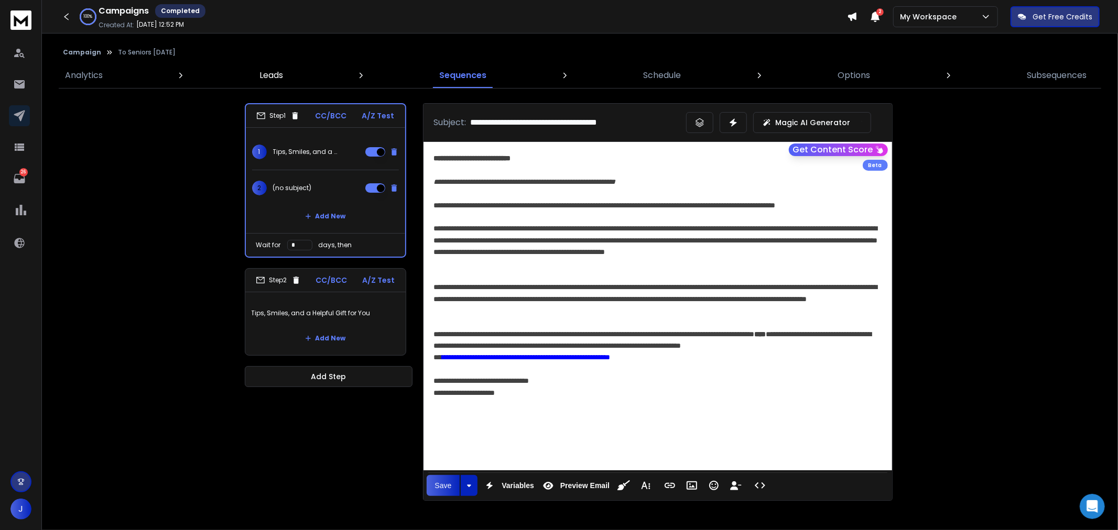
click at [274, 77] on p "Leads" at bounding box center [271, 75] width 24 height 13
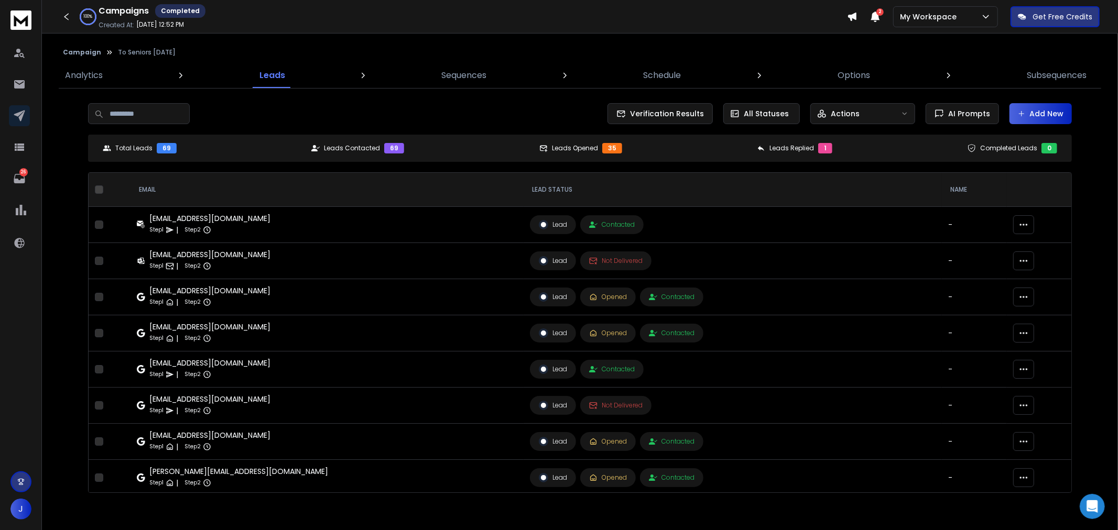
click at [711, 108] on button "Add New" at bounding box center [1040, 113] width 62 height 21
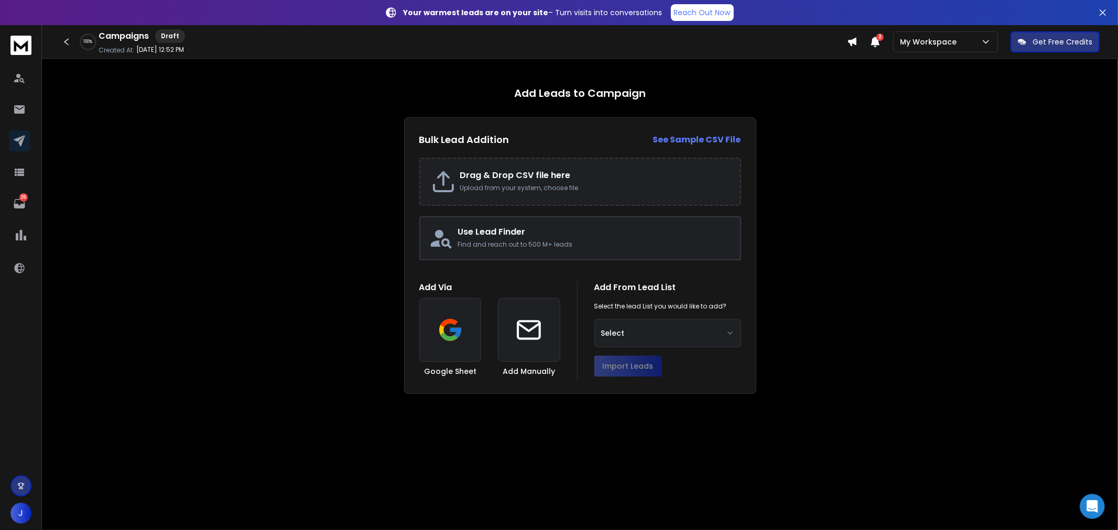
click at [711, 320] on icon "button" at bounding box center [730, 333] width 8 height 8
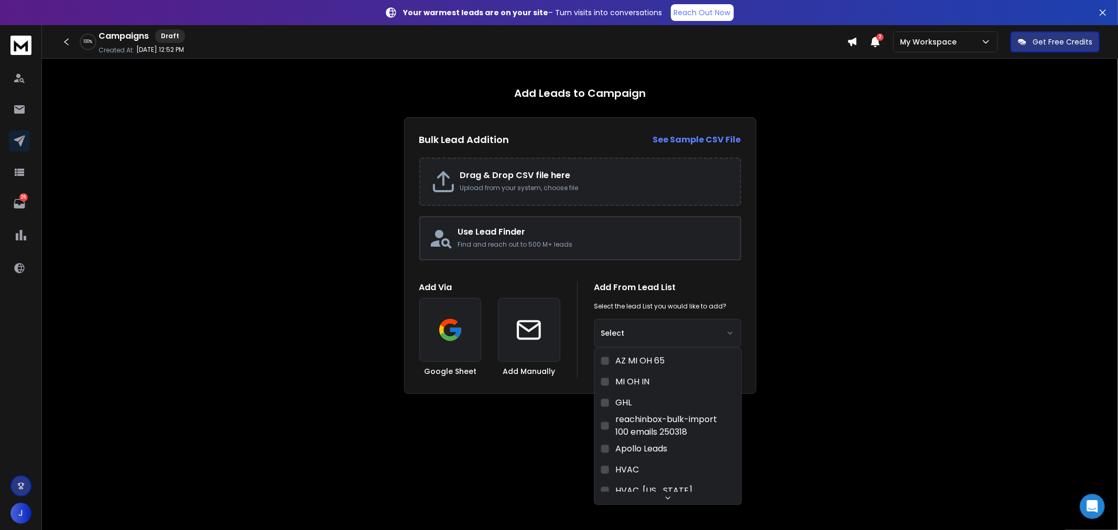
scroll to position [252, 0]
click at [604, 320] on button "button" at bounding box center [604, 413] width 8 height 8
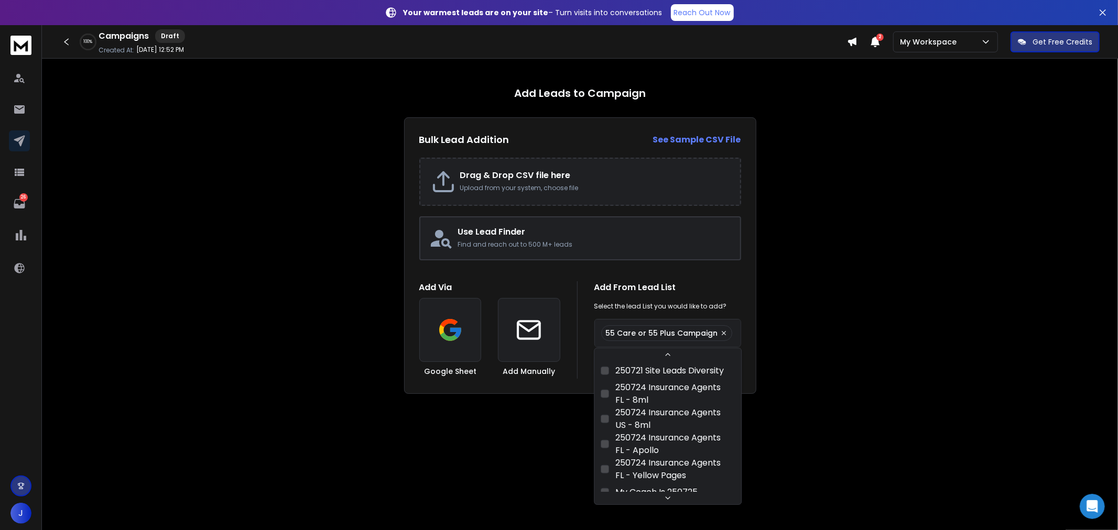
scroll to position [1048, 0]
click at [711, 270] on div "Bulk Lead Addition See Sample CSV File Drag & Drop CSV file here Upload from yo…" at bounding box center [580, 256] width 322 height 246
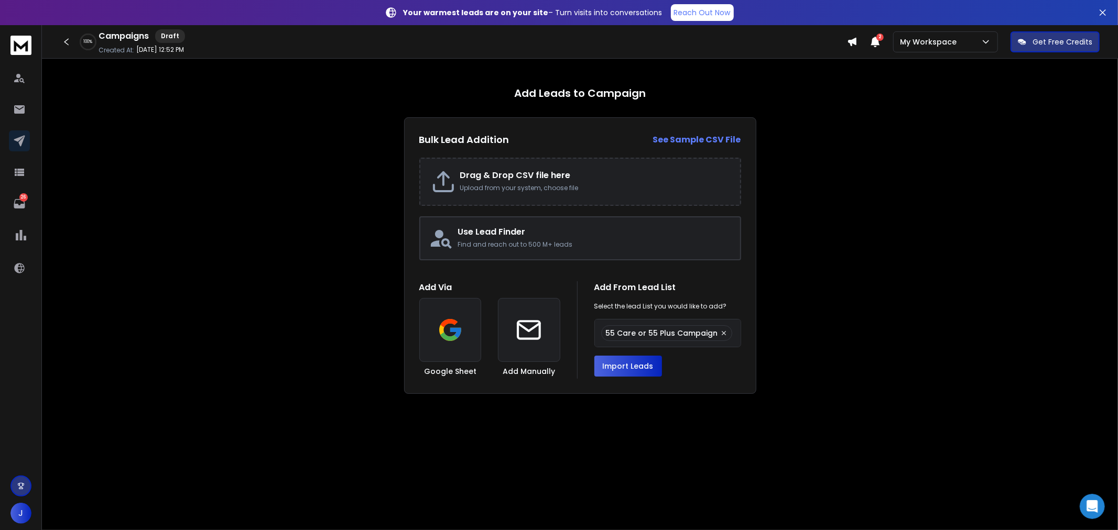
click at [636, 320] on button "Import Leads" at bounding box center [628, 366] width 68 height 21
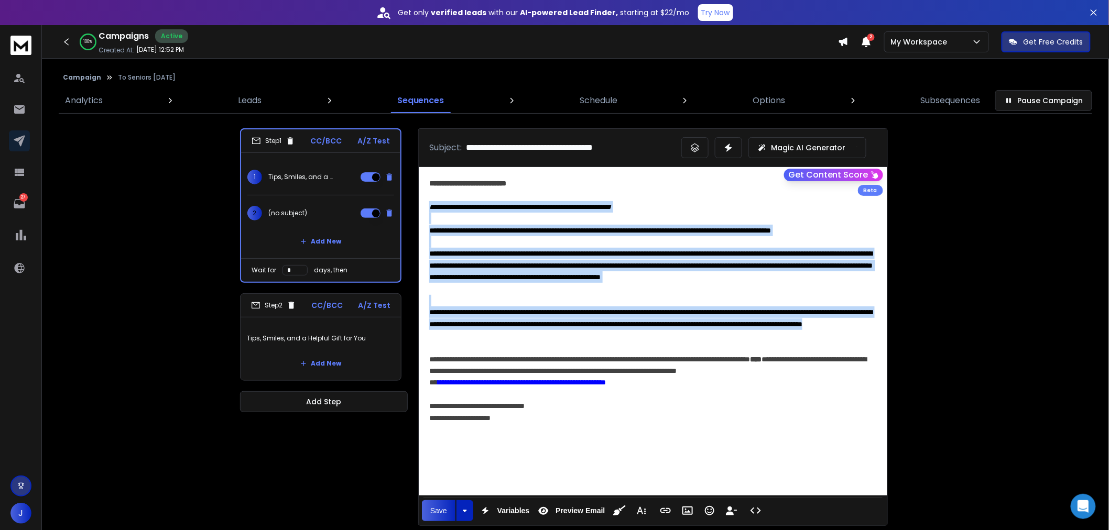
drag, startPoint x: 598, startPoint y: 338, endPoint x: 430, endPoint y: 208, distance: 213.6
click at [430, 208] on div "**********" at bounding box center [653, 326] width 468 height 318
copy div "**********"
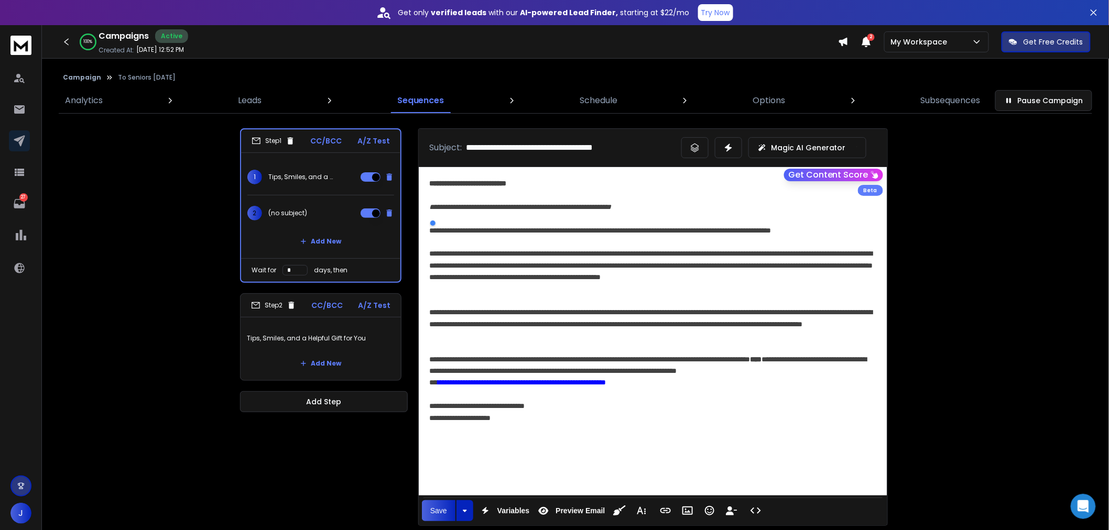
click at [711, 289] on div "**********" at bounding box center [575, 327] width 1033 height 406
click at [711, 320] on div "**********" at bounding box center [653, 326] width 468 height 318
click at [247, 101] on p "Leads" at bounding box center [250, 100] width 24 height 13
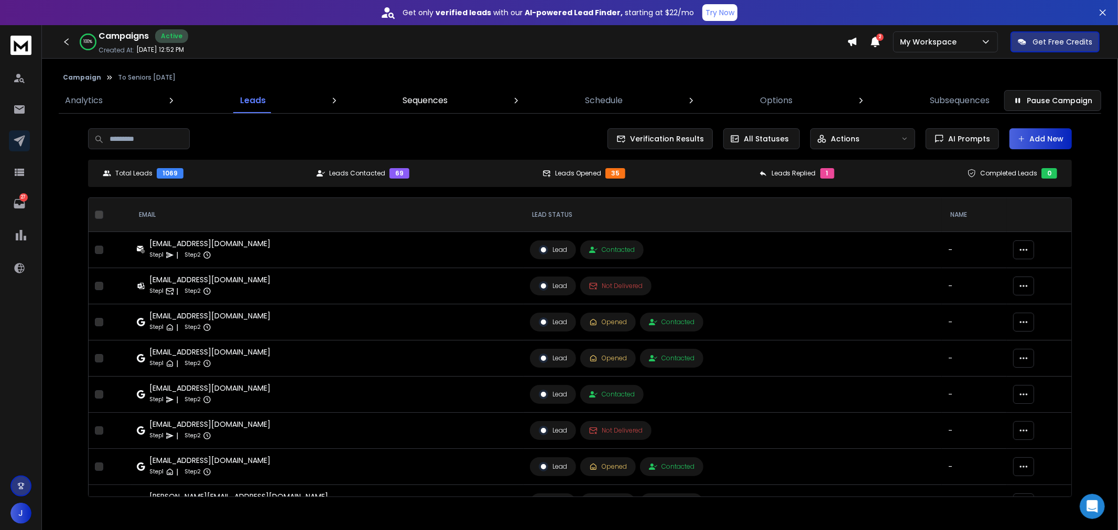
click at [441, 105] on p "Sequences" at bounding box center [425, 100] width 45 height 13
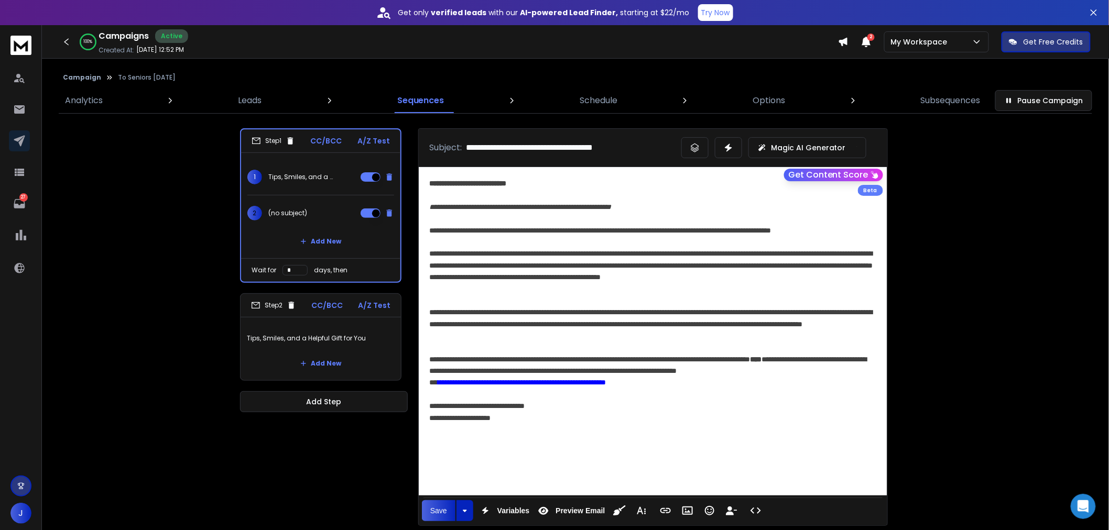
click at [373, 238] on div "Add New" at bounding box center [320, 241] width 147 height 21
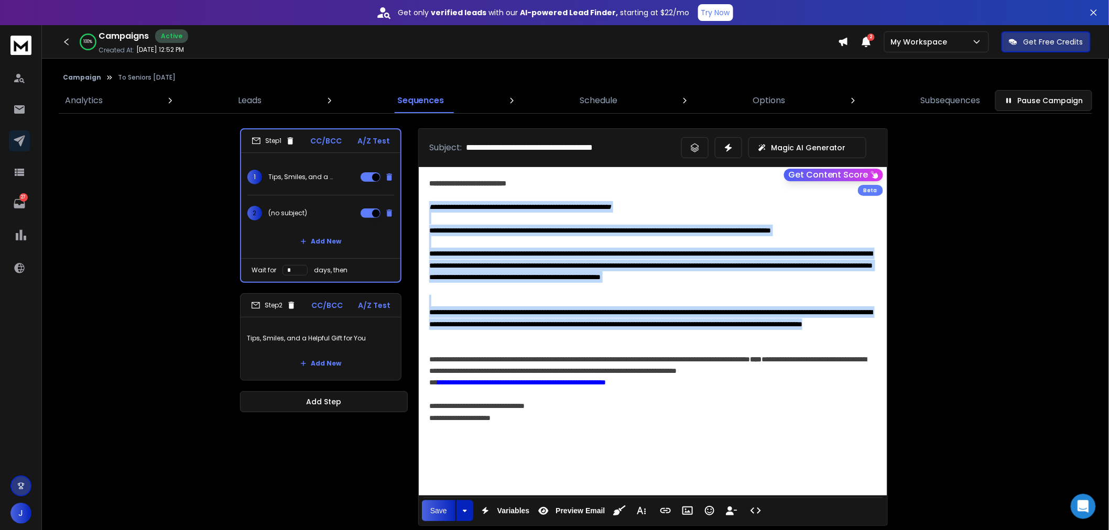
drag, startPoint x: 574, startPoint y: 336, endPoint x: 417, endPoint y: 211, distance: 200.6
click at [417, 211] on div "**********" at bounding box center [575, 327] width 671 height 398
drag, startPoint x: 456, startPoint y: 229, endPoint x: 442, endPoint y: 225, distance: 14.6
drag, startPoint x: 442, startPoint y: 225, endPoint x: 720, endPoint y: 228, distance: 278.8
copy div "**********"
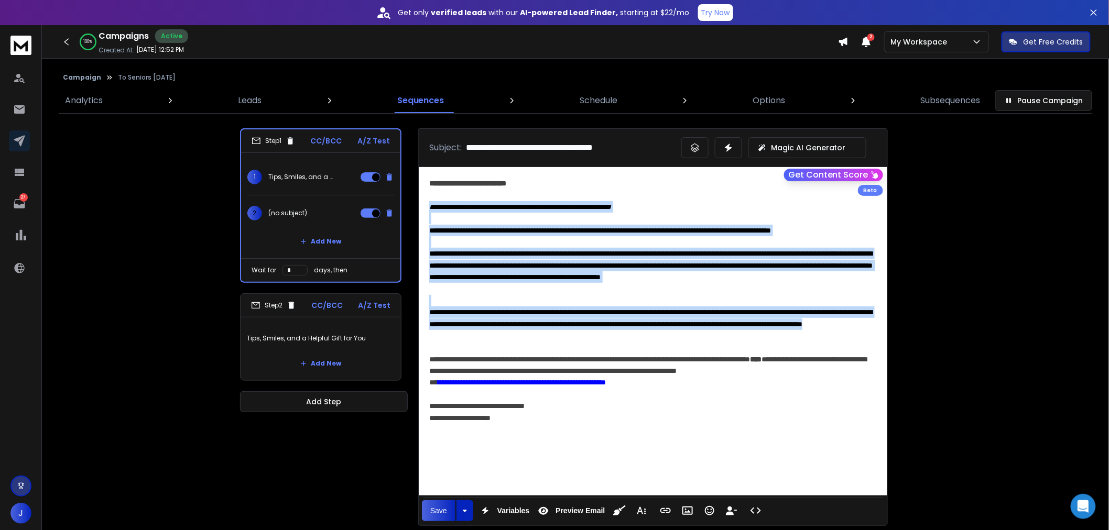
click at [587, 320] on div "**********" at bounding box center [652, 318] width 447 height 47
drag, startPoint x: 588, startPoint y: 337, endPoint x: 426, endPoint y: 234, distance: 192.7
click at [426, 234] on div "**********" at bounding box center [653, 326] width 468 height 318
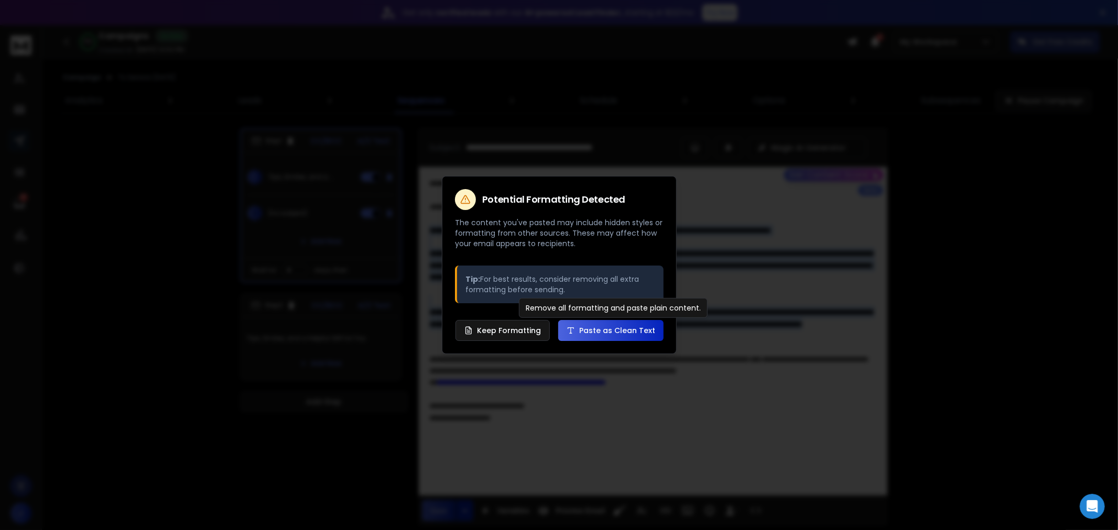
click at [588, 320] on button "Paste as Clean Text" at bounding box center [610, 330] width 105 height 21
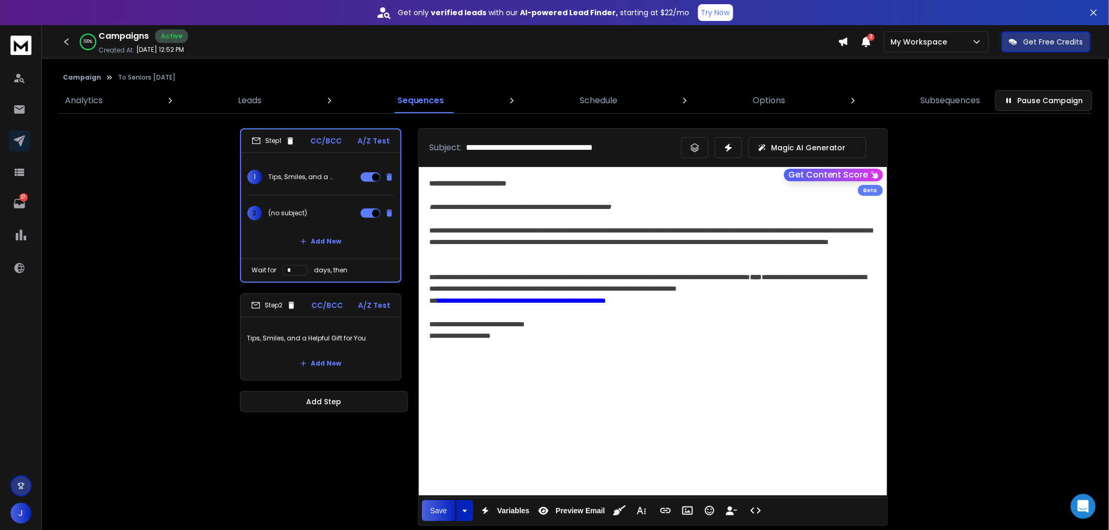
click at [425, 226] on div "**********" at bounding box center [653, 326] width 468 height 318
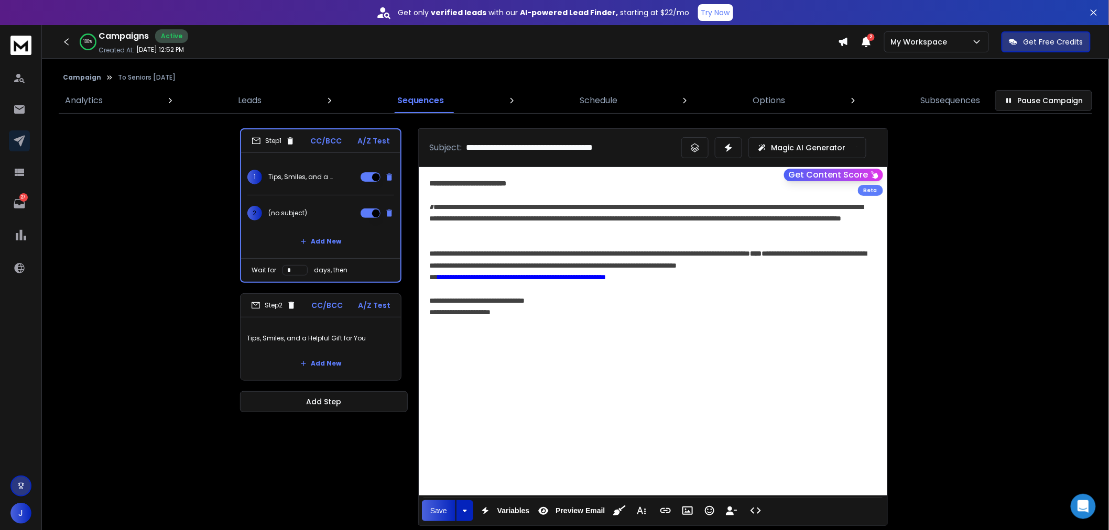
drag, startPoint x: 608, startPoint y: 205, endPoint x: 613, endPoint y: 228, distance: 24.0
click at [608, 205] on div "**********" at bounding box center [652, 212] width 447 height 47
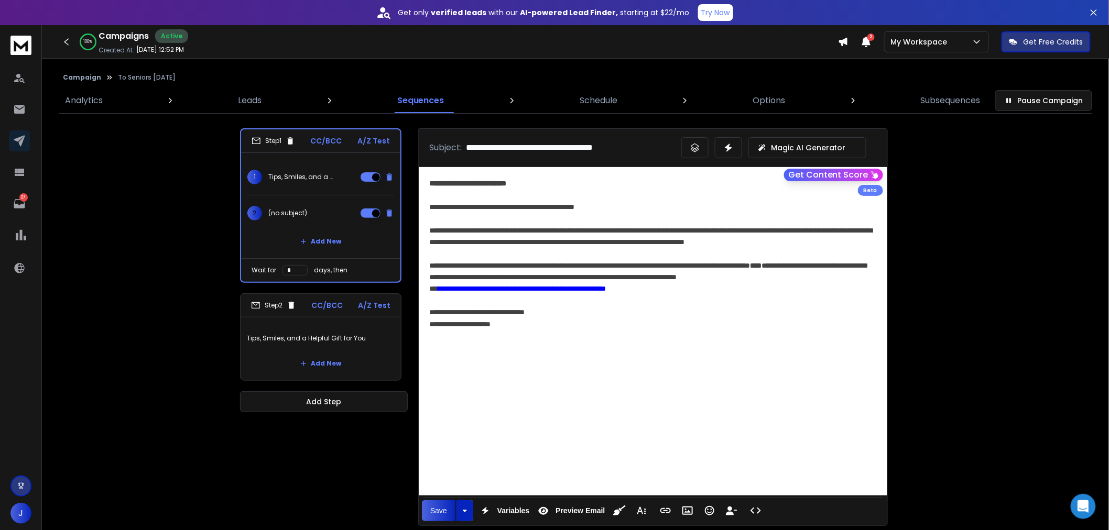
click at [465, 320] on icon "button" at bounding box center [465, 511] width 4 height 3
click at [341, 219] on div "2 (no subject)" at bounding box center [320, 213] width 147 height 36
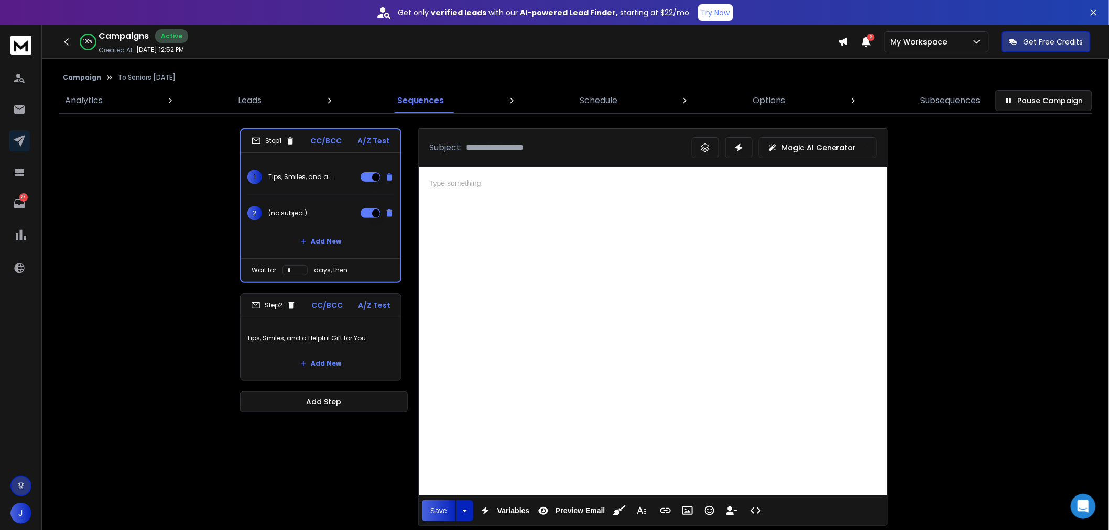
click at [448, 185] on div at bounding box center [652, 184] width 447 height 12
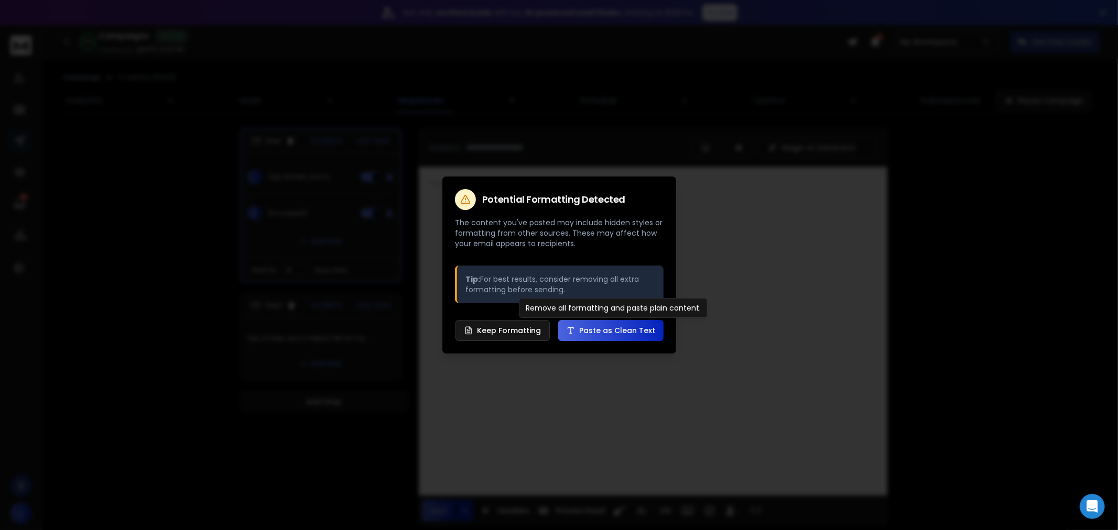
click at [594, 320] on button "Paste as Clean Text" at bounding box center [610, 330] width 105 height 21
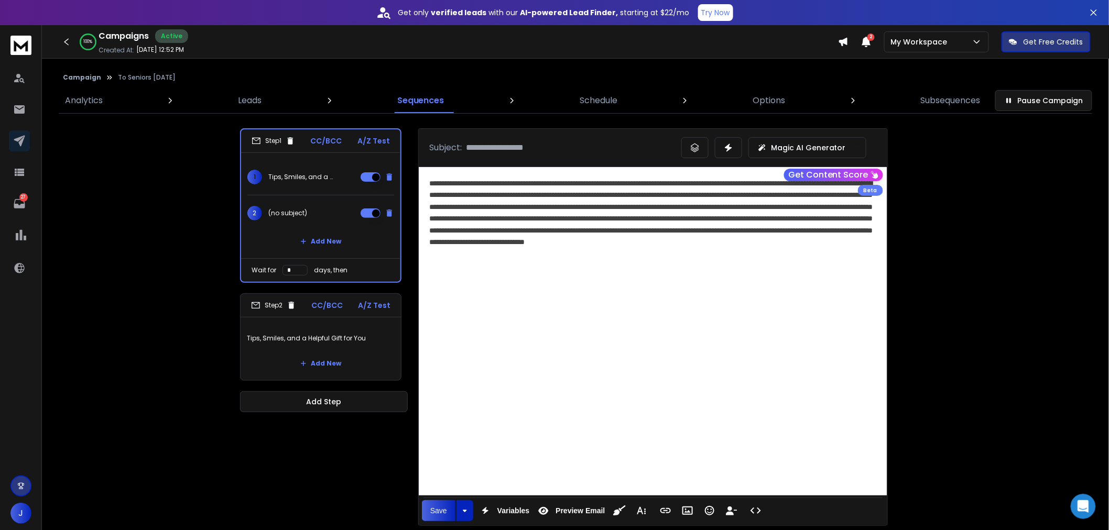
click at [302, 174] on p "Tips, Smiles, and a Helpful Gift for You" at bounding box center [301, 177] width 67 height 8
type input "**********"
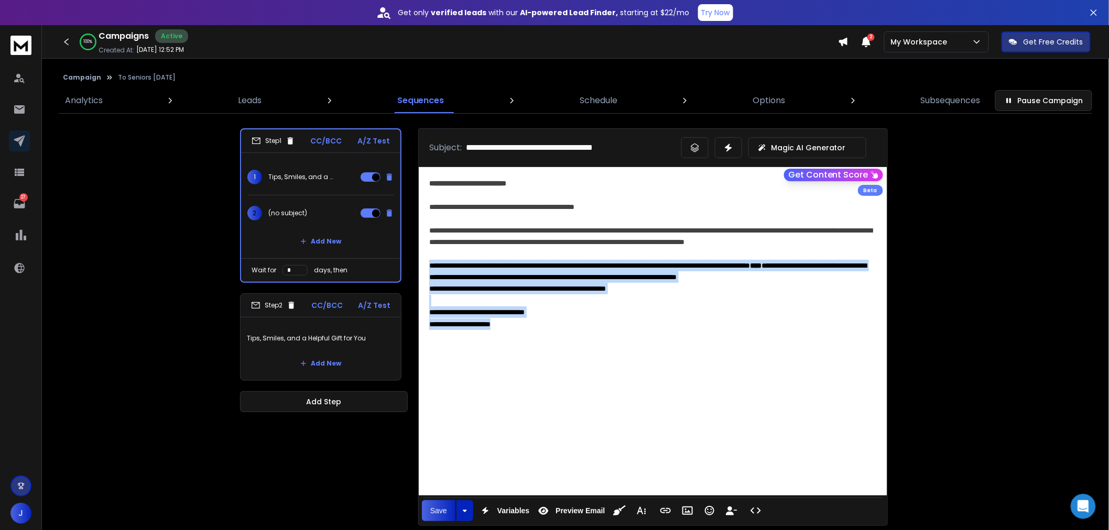
drag, startPoint x: 427, startPoint y: 264, endPoint x: 573, endPoint y: 322, distance: 157.3
click at [573, 320] on div "**********" at bounding box center [653, 326] width 468 height 318
copy div "**********"
click at [333, 221] on div "2 (no subject)" at bounding box center [320, 213] width 147 height 36
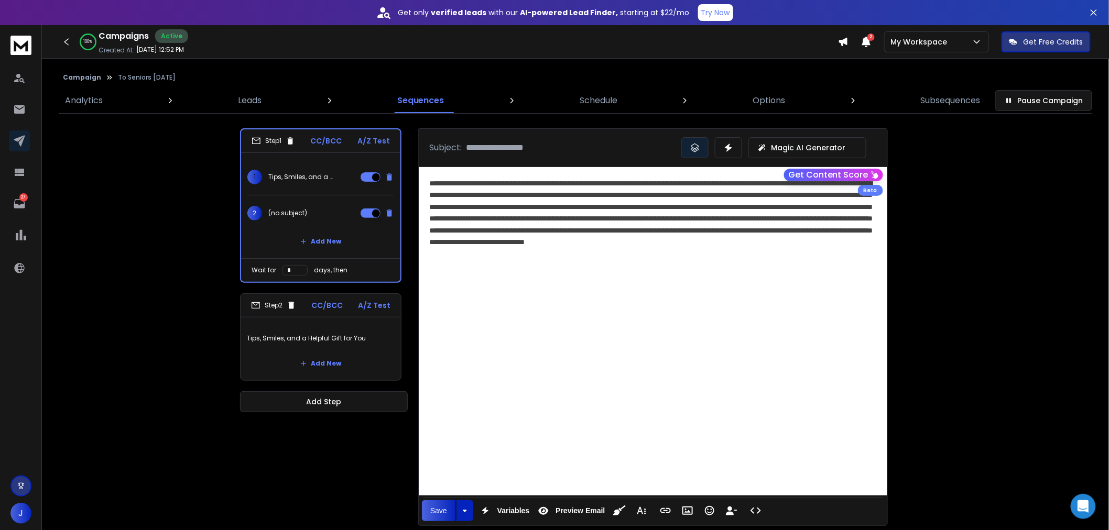
click at [692, 147] on icon at bounding box center [695, 147] width 8 height 6
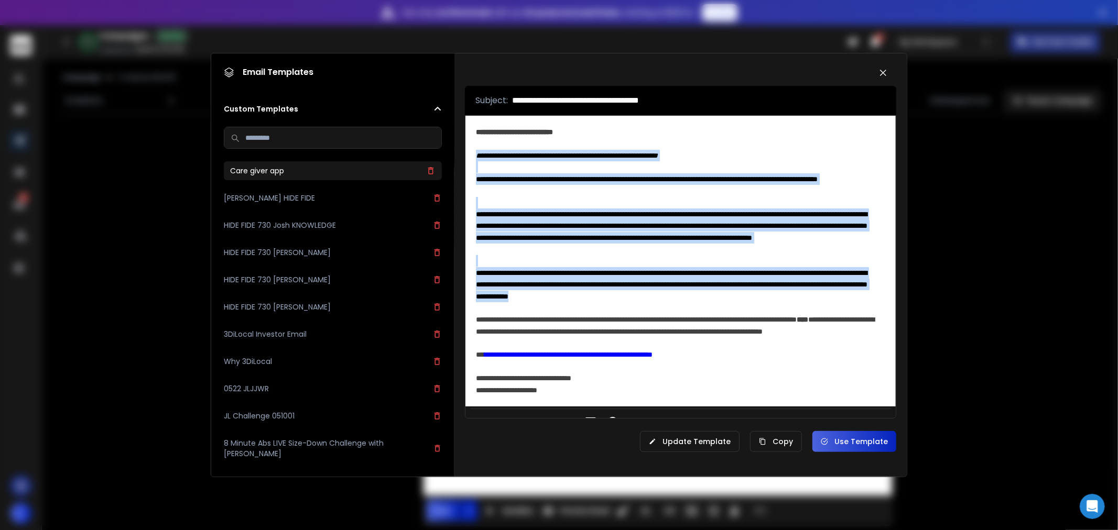
drag, startPoint x: 707, startPoint y: 293, endPoint x: 458, endPoint y: 151, distance: 286.8
click at [458, 151] on div "**********" at bounding box center [680, 238] width 452 height 371
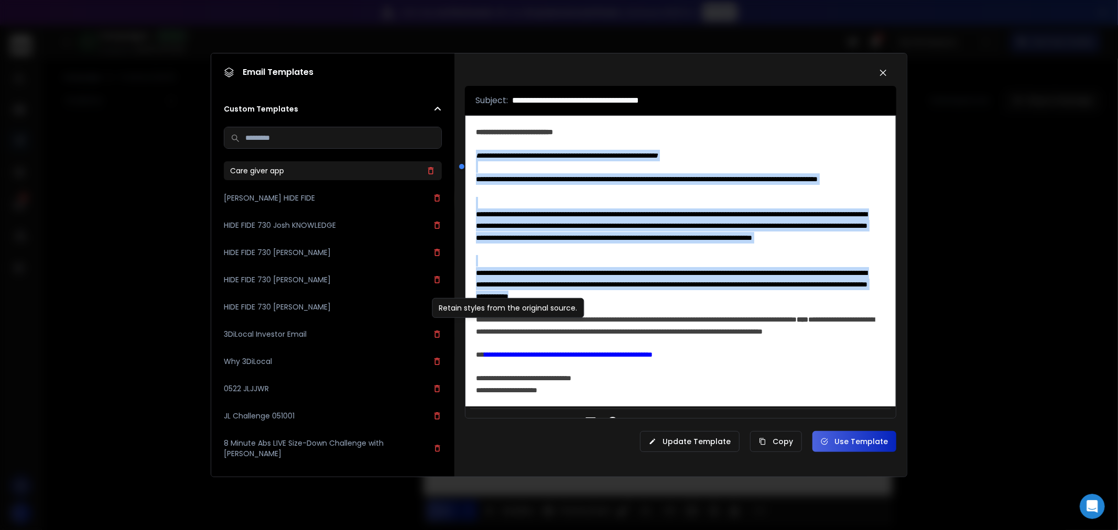
click at [711, 272] on div "**********" at bounding box center [676, 278] width 400 height 47
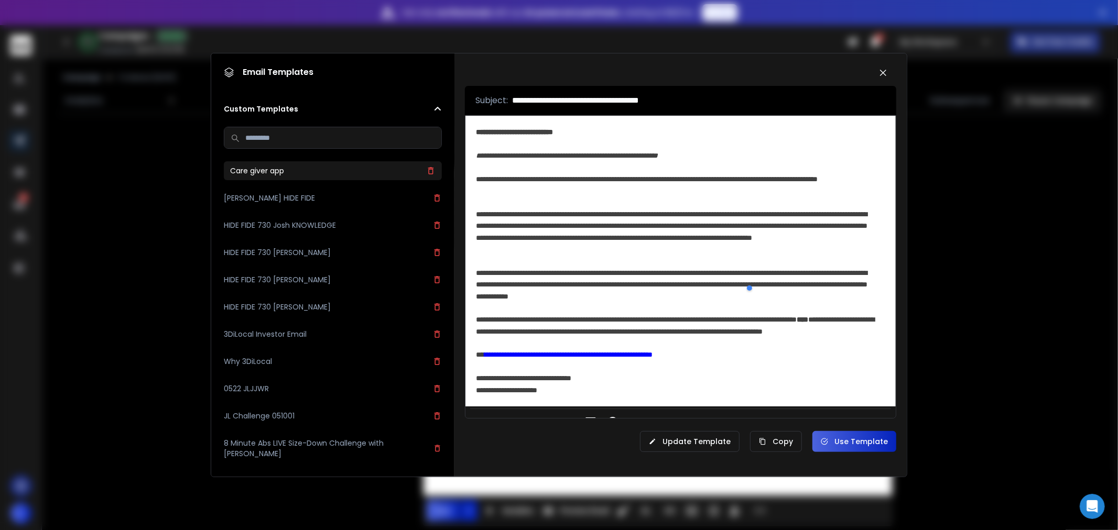
click at [702, 310] on div "**********" at bounding box center [676, 325] width 400 height 47
click at [711, 320] on button "Use Template" at bounding box center [854, 441] width 84 height 21
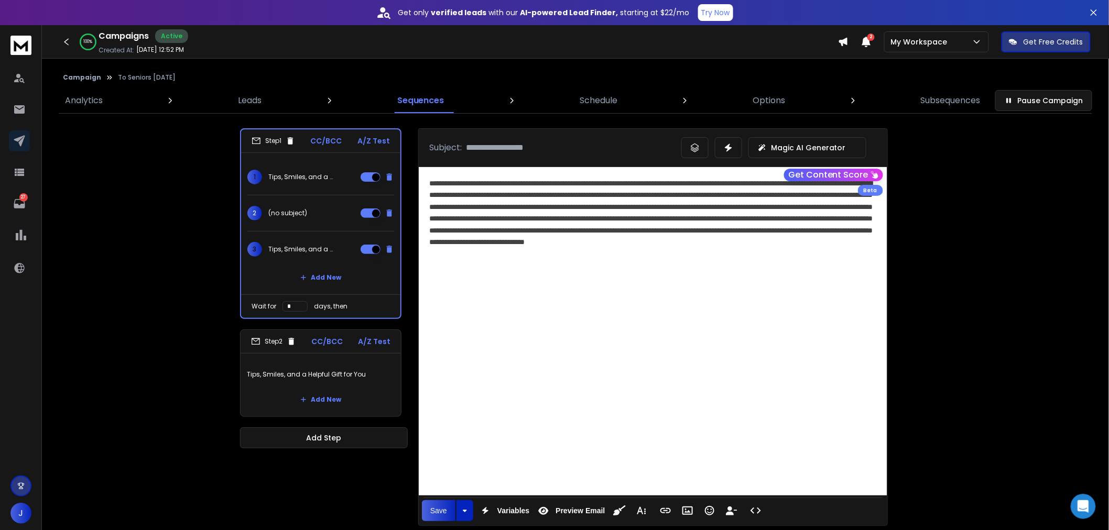
click at [428, 179] on div "**********" at bounding box center [653, 326] width 468 height 318
click at [313, 247] on p "Tips, Smiles, and a Helpful Gift for You" at bounding box center [301, 249] width 67 height 8
type input "**********"
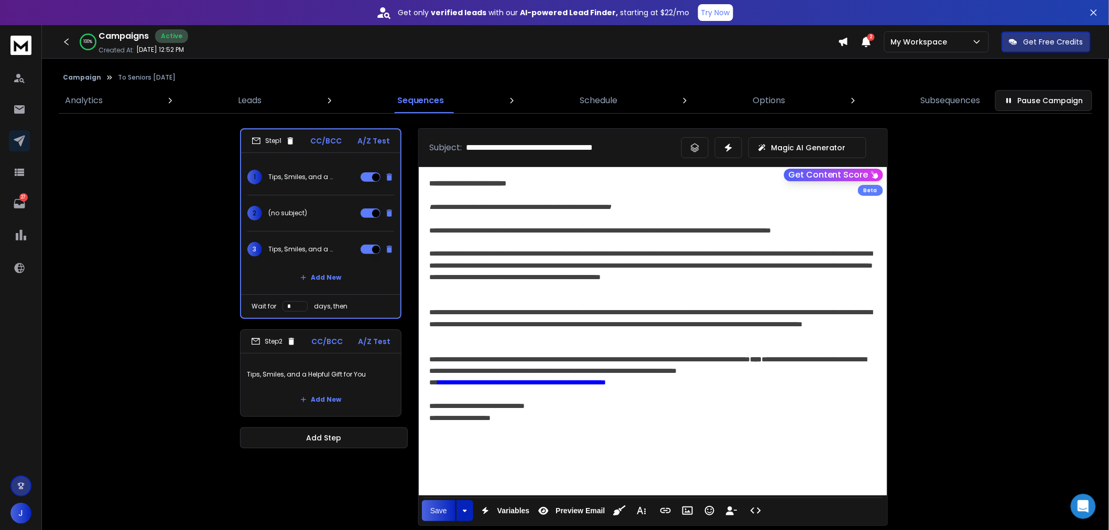
click at [390, 210] on icon at bounding box center [390, 213] width 6 height 7
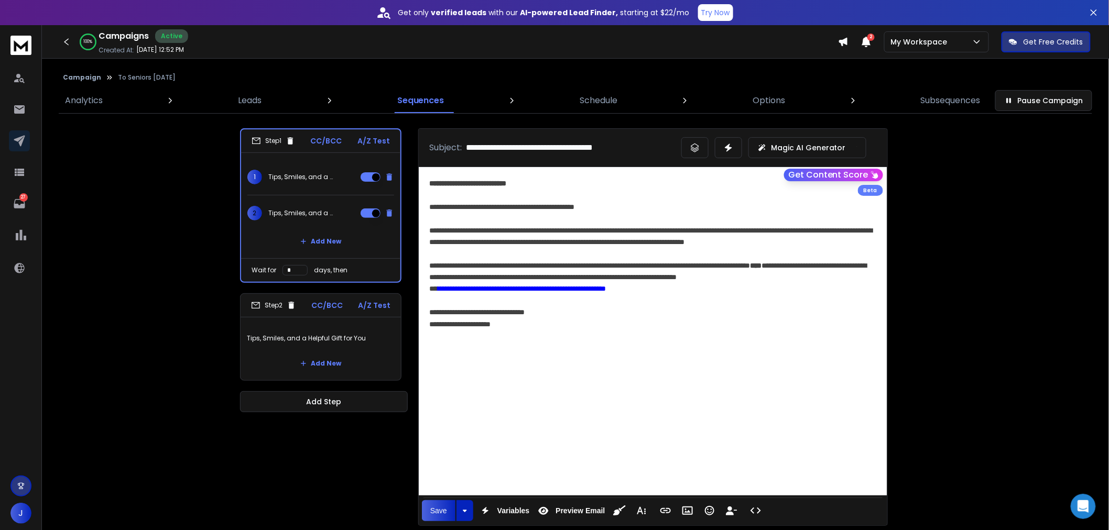
click at [320, 173] on p "Tips, Smiles, and a Helpful Gift for You" at bounding box center [301, 177] width 67 height 8
click at [331, 210] on p "Tips, Smiles, and a Helpful Gift for You" at bounding box center [301, 213] width 67 height 8
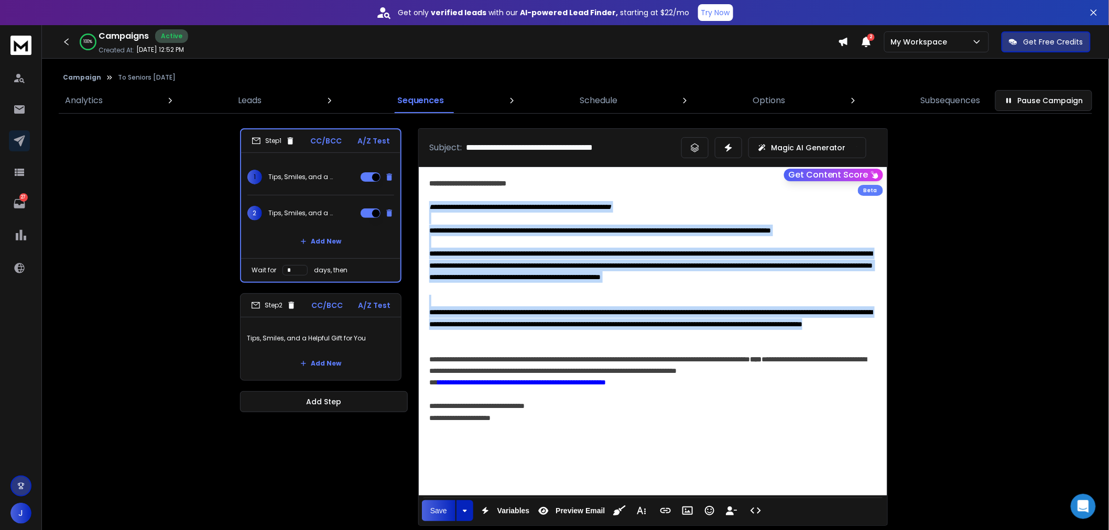
drag, startPoint x: 427, startPoint y: 206, endPoint x: 704, endPoint y: 332, distance: 304.6
click at [704, 320] on div "**********" at bounding box center [653, 326] width 468 height 318
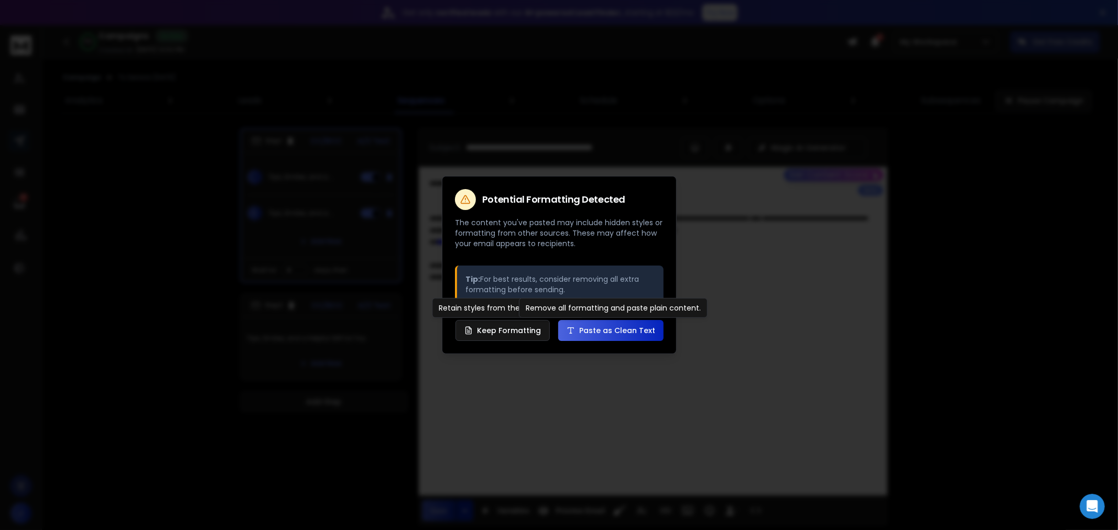
drag, startPoint x: 621, startPoint y: 329, endPoint x: 619, endPoint y: 334, distance: 5.5
click at [621, 320] on button "Paste as Clean Text" at bounding box center [610, 330] width 105 height 21
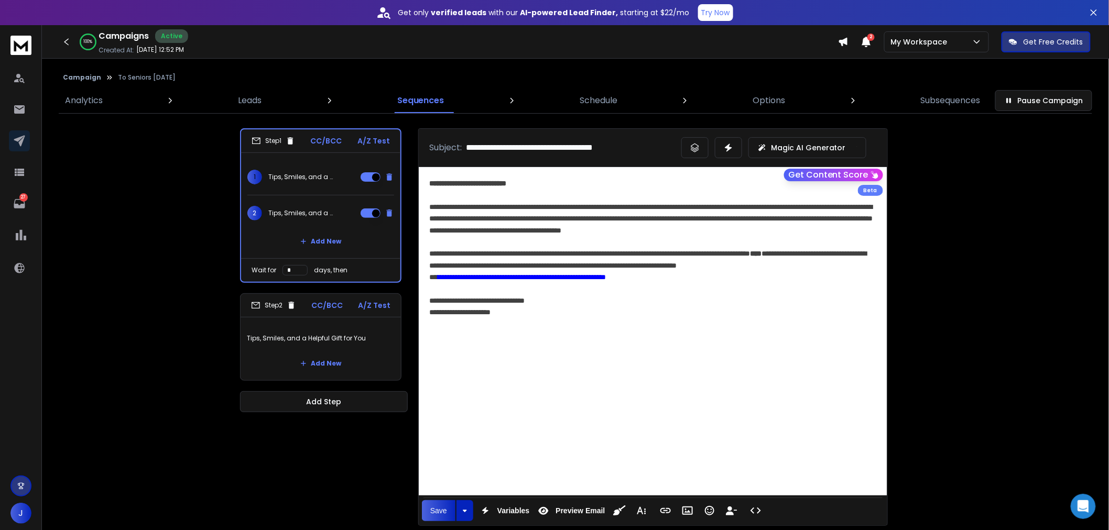
click at [430, 206] on div "**********" at bounding box center [652, 212] width 447 height 47
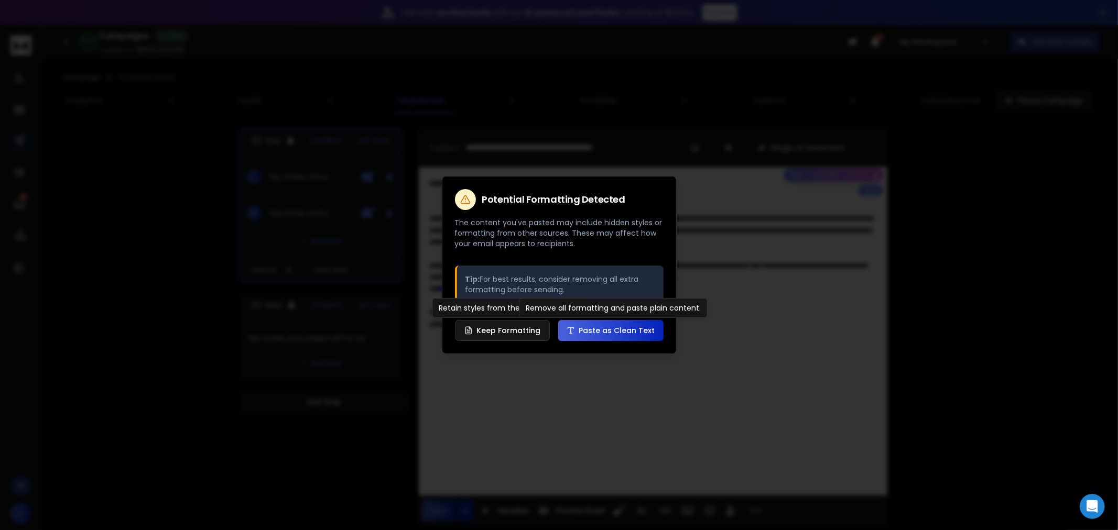
click at [615, 320] on button "Paste as Clean Text" at bounding box center [610, 330] width 105 height 21
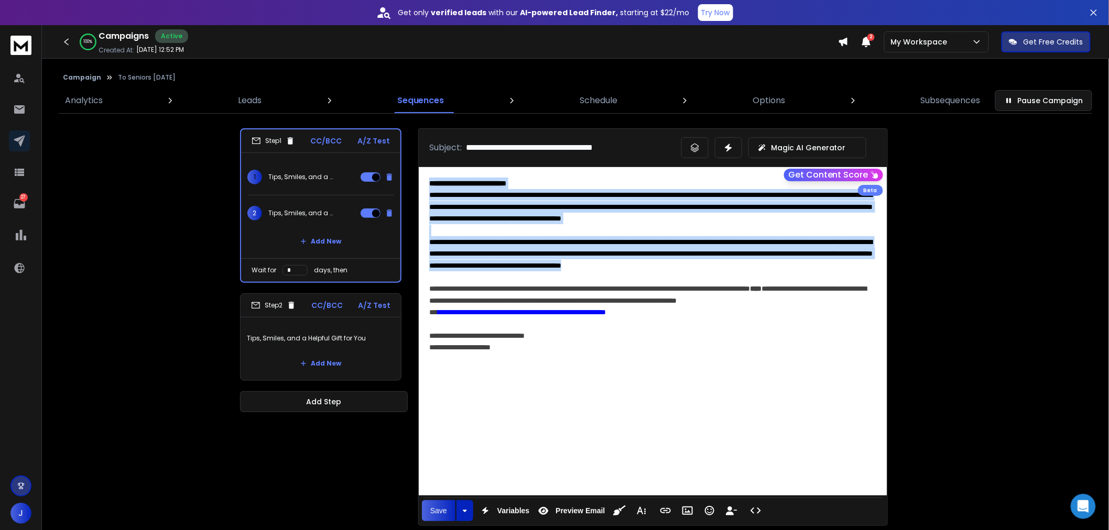
drag, startPoint x: 809, startPoint y: 266, endPoint x: 403, endPoint y: 174, distance: 415.3
click at [403, 174] on div "**********" at bounding box center [575, 327] width 671 height 398
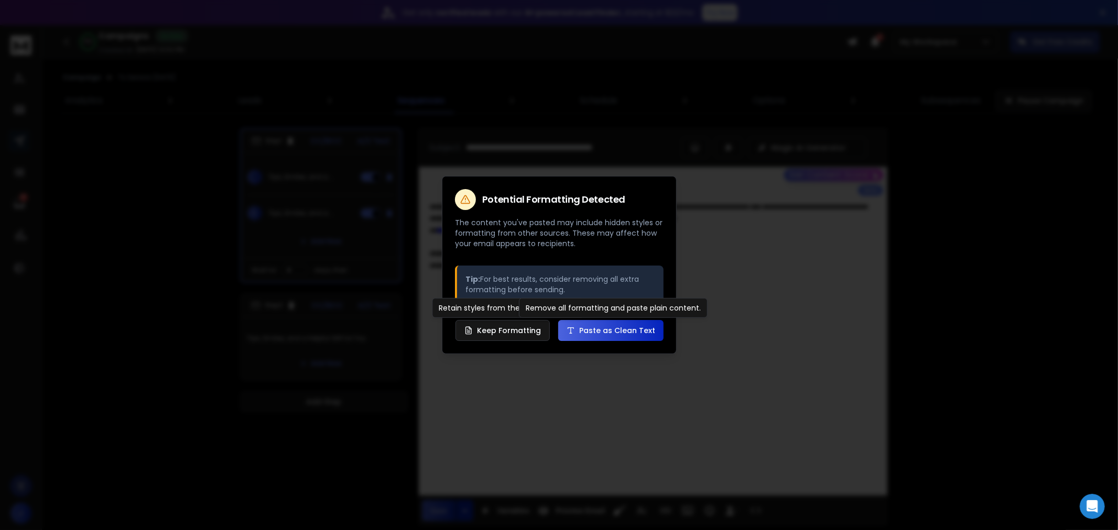
click at [604, 320] on button "Paste as Clean Text" at bounding box center [610, 330] width 105 height 21
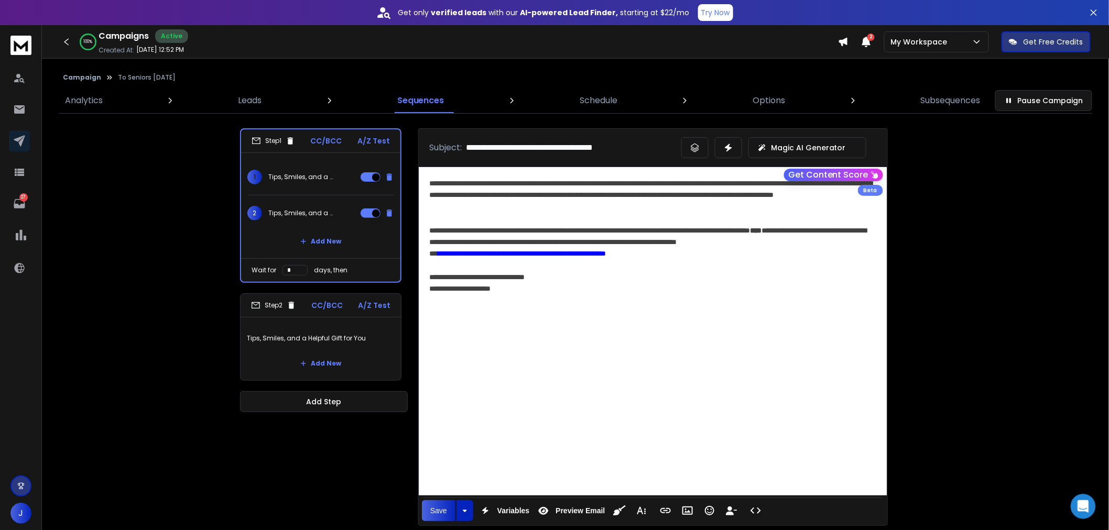
click at [711, 182] on div "**********" at bounding box center [652, 195] width 447 height 35
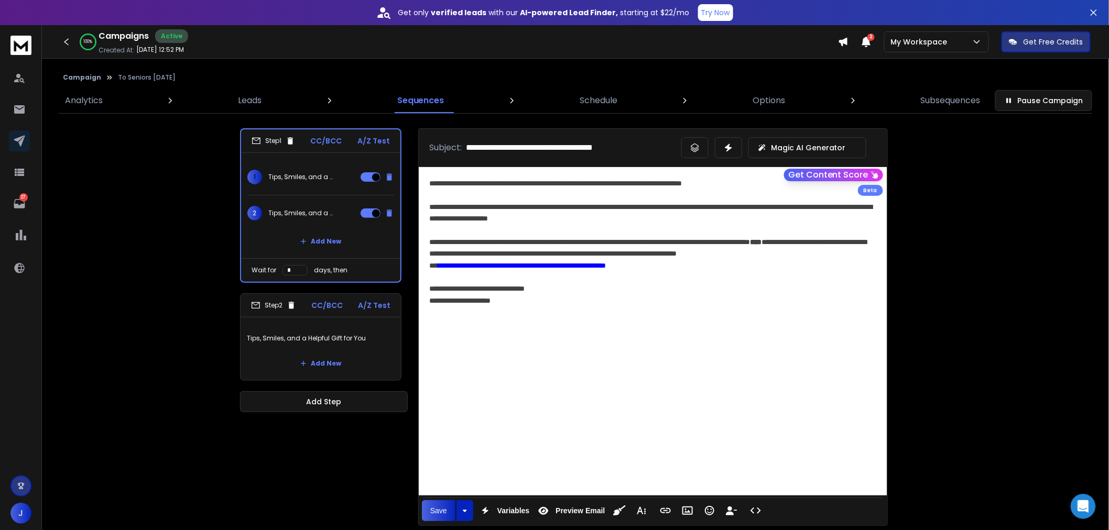
click at [647, 202] on div "**********" at bounding box center [652, 213] width 447 height 24
click at [321, 320] on p "Tips, Smiles, and a Helpful Gift for You" at bounding box center [321, 338] width 148 height 29
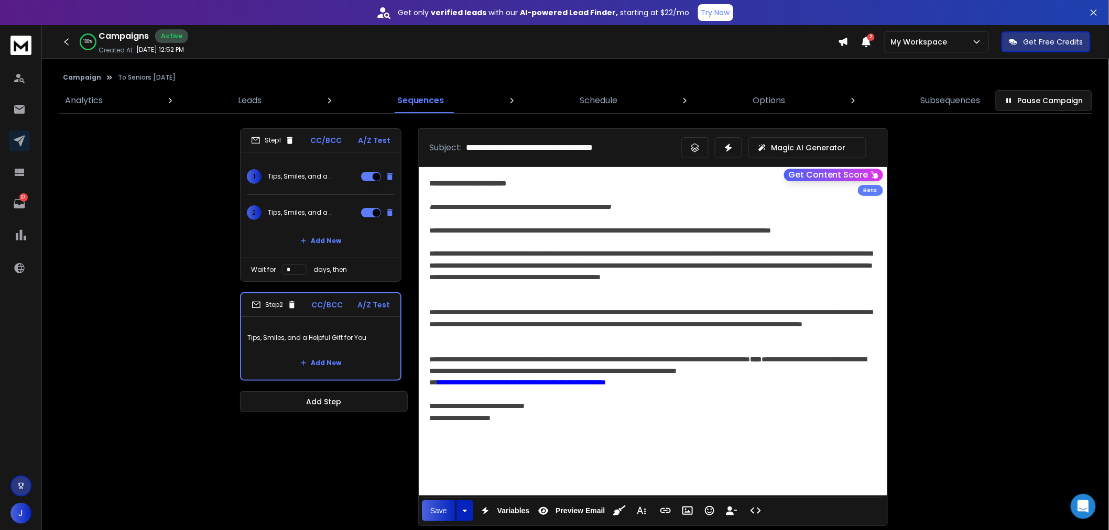
click at [458, 213] on div at bounding box center [652, 219] width 447 height 12
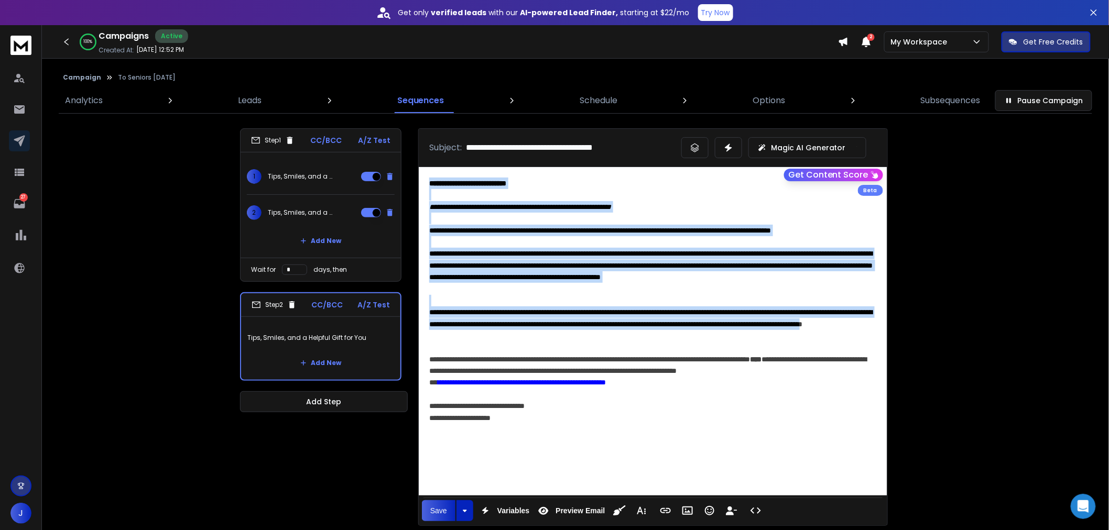
drag, startPoint x: 570, startPoint y: 332, endPoint x: 413, endPoint y: 182, distance: 217.5
click at [413, 182] on div "**********" at bounding box center [575, 327] width 671 height 398
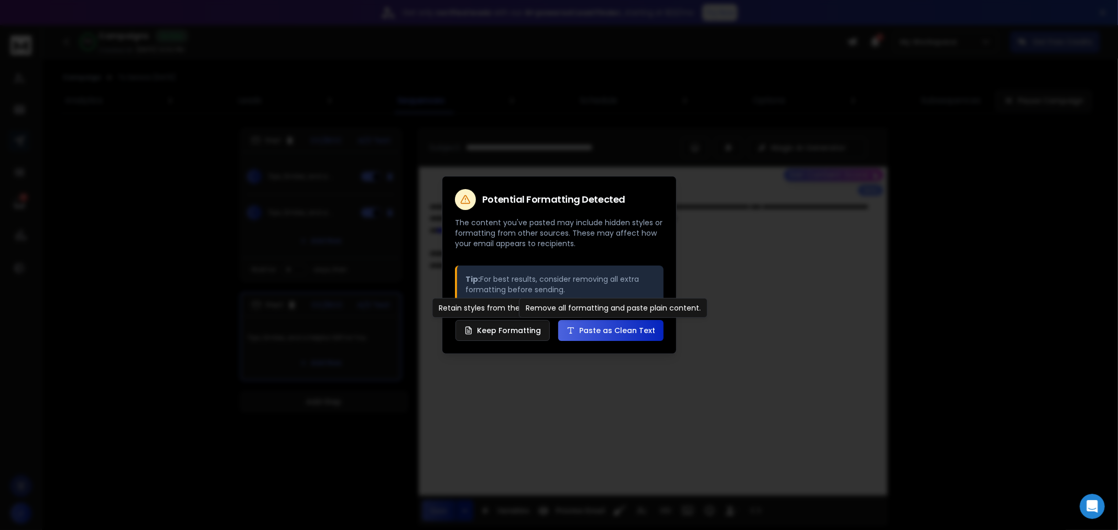
click at [625, 320] on button "Paste as Clean Text" at bounding box center [610, 330] width 105 height 21
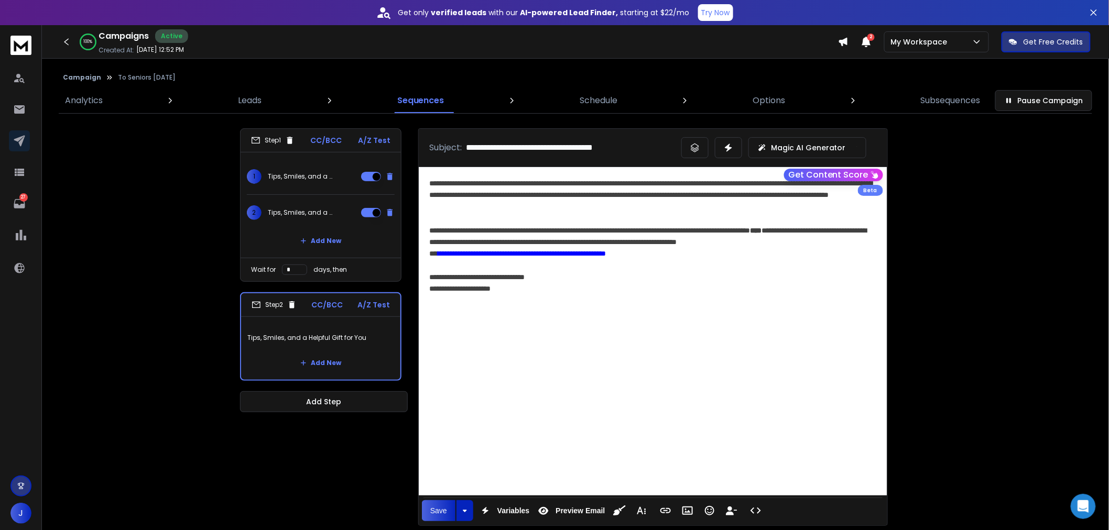
click at [610, 182] on div "**********" at bounding box center [652, 195] width 447 height 35
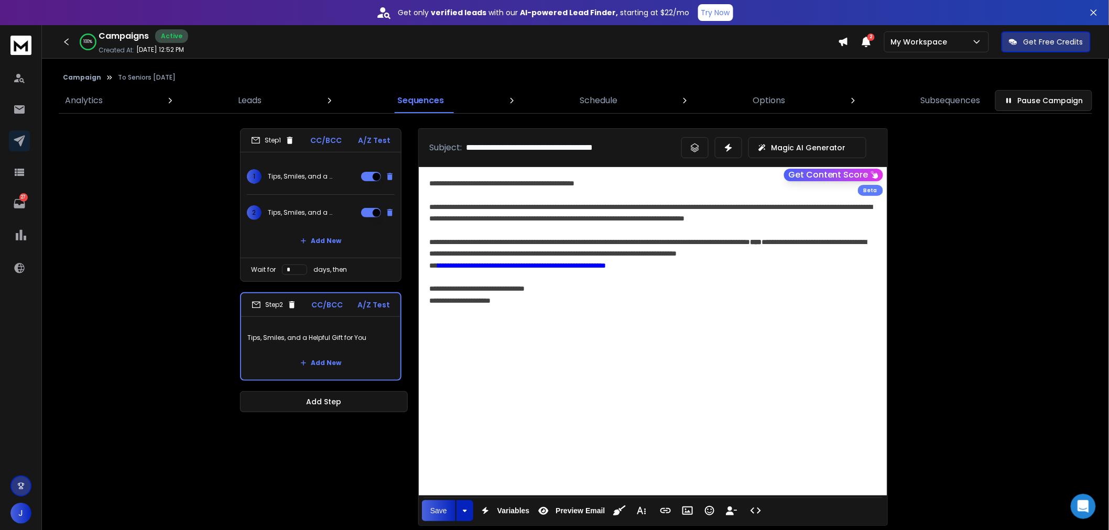
click at [649, 208] on div "**********" at bounding box center [652, 213] width 447 height 24
click at [322, 320] on p "Tips, Smiles, and a Helpful Gift for You" at bounding box center [320, 337] width 147 height 29
click at [301, 320] on div "Tips, Smiles, and a Helpful Gift for You Add New" at bounding box center [320, 348] width 159 height 63
click at [323, 247] on button "Add New" at bounding box center [321, 241] width 58 height 21
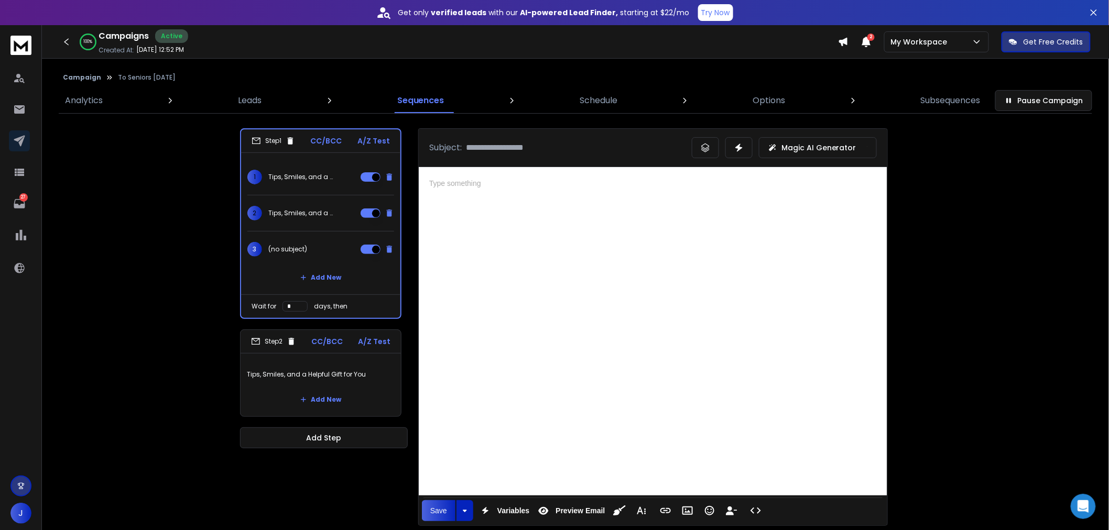
click at [321, 320] on p "Tips, Smiles, and a Helpful Gift for You" at bounding box center [321, 374] width 148 height 29
type input "**********"
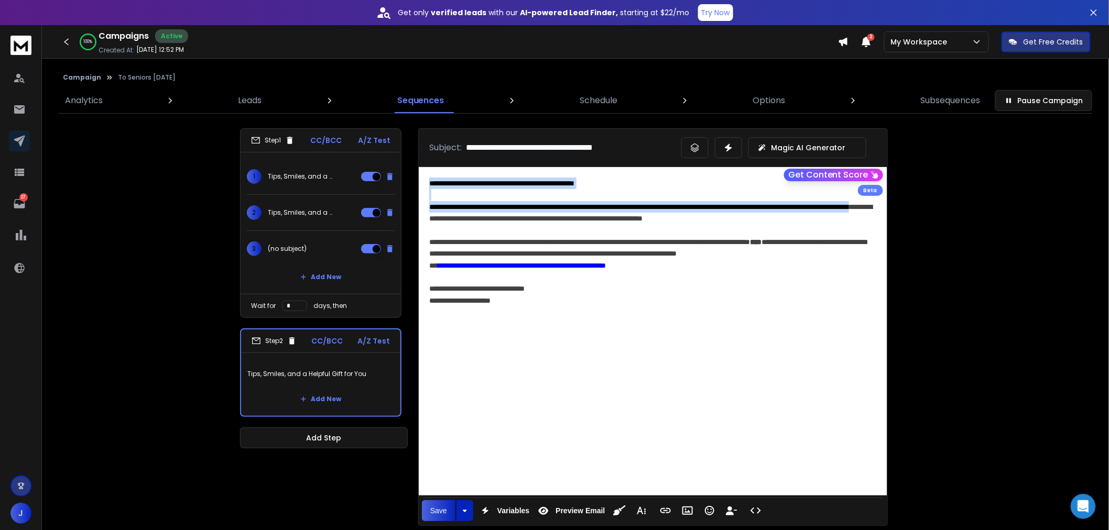
drag, startPoint x: 423, startPoint y: 184, endPoint x: 500, endPoint y: 217, distance: 84.0
click at [500, 217] on div "**********" at bounding box center [653, 326] width 468 height 318
click at [326, 256] on div "3 (no subject)" at bounding box center [321, 249] width 148 height 36
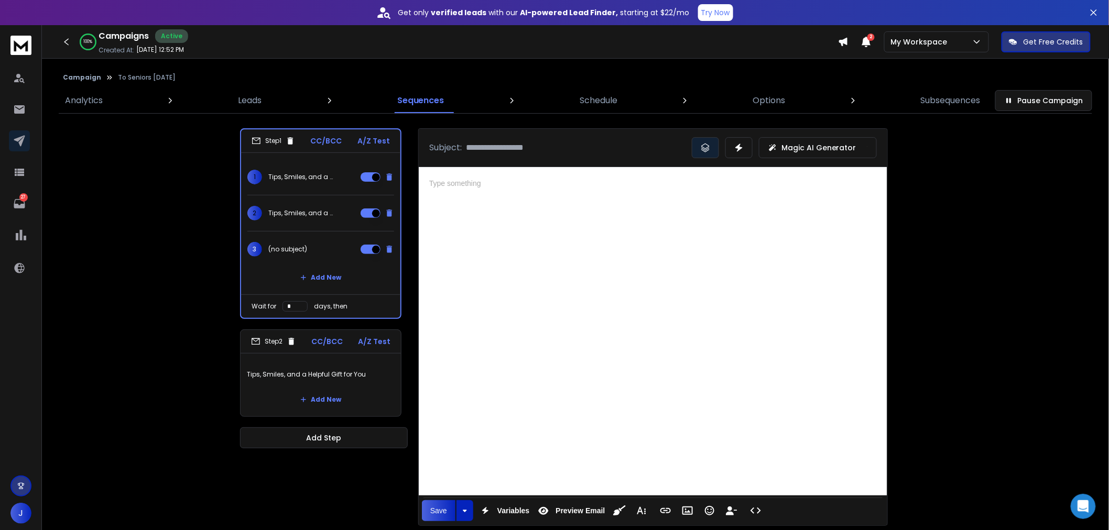
click at [706, 148] on icon at bounding box center [705, 147] width 9 height 9
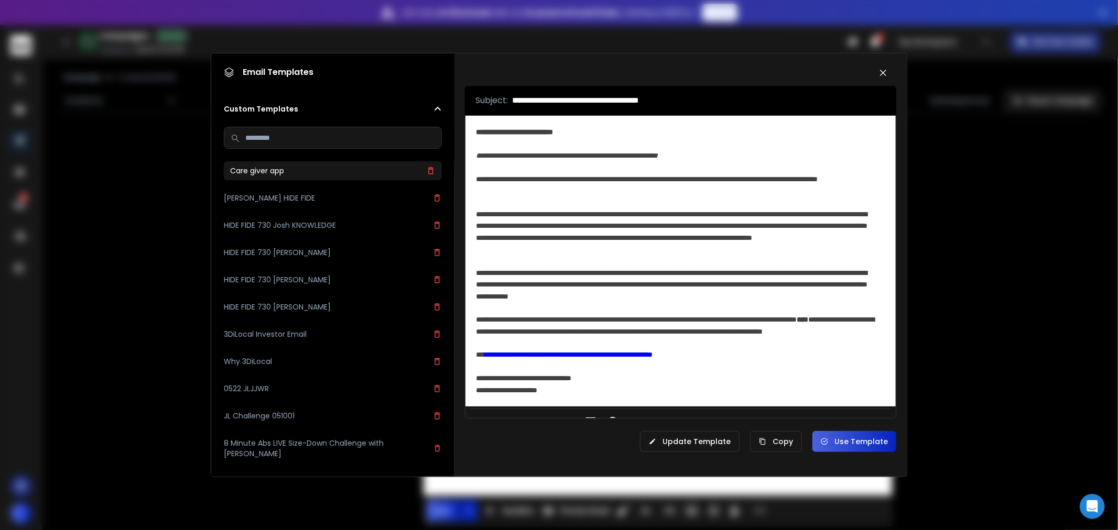
click at [711, 320] on button "Use Template" at bounding box center [854, 441] width 84 height 21
type input "**********"
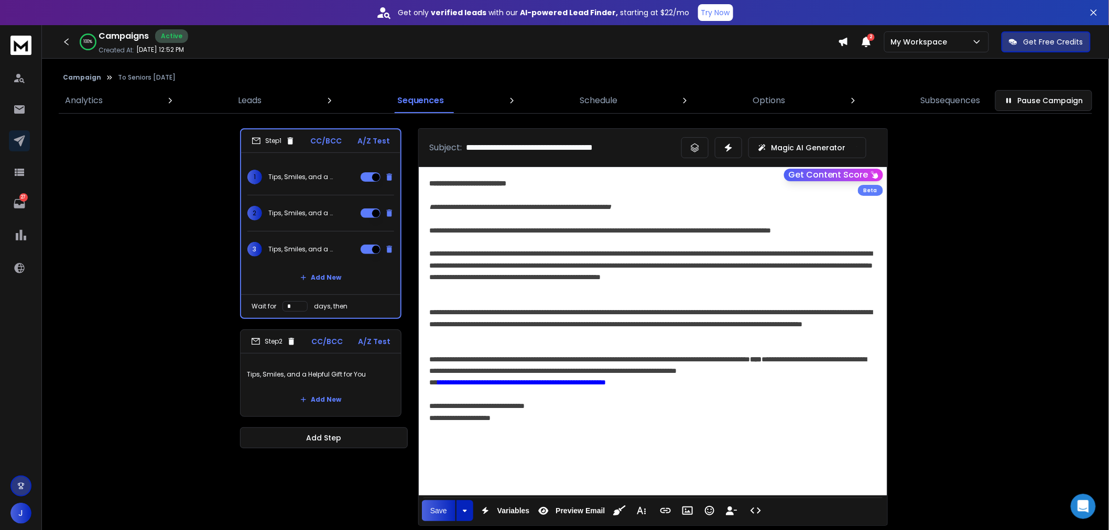
click at [338, 320] on p "Tips, Smiles, and a Helpful Gift for You" at bounding box center [321, 374] width 148 height 29
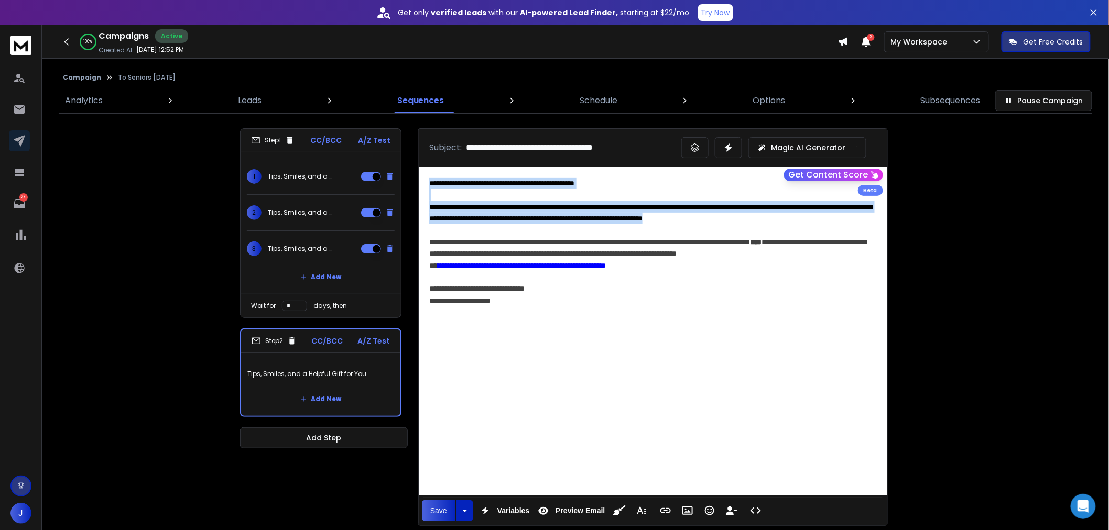
drag, startPoint x: 805, startPoint y: 219, endPoint x: 293, endPoint y: 175, distance: 513.8
click at [293, 175] on div "**********" at bounding box center [575, 327] width 671 height 398
click at [331, 248] on p "Tips, Smiles, and a Helpful Gift for You" at bounding box center [301, 249] width 67 height 8
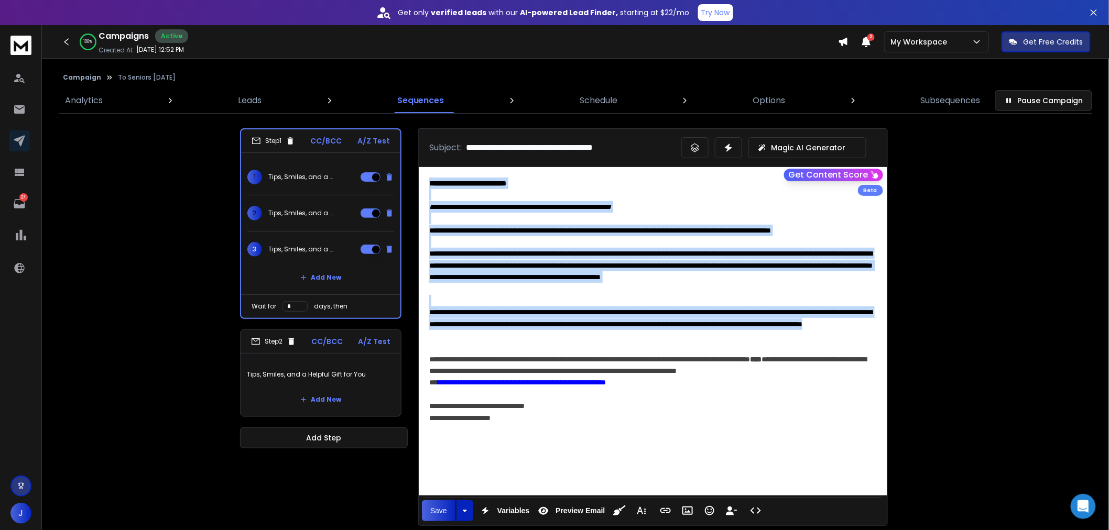
drag, startPoint x: 625, startPoint y: 339, endPoint x: 414, endPoint y: 174, distance: 266.9
click at [414, 174] on div "**********" at bounding box center [575, 327] width 671 height 398
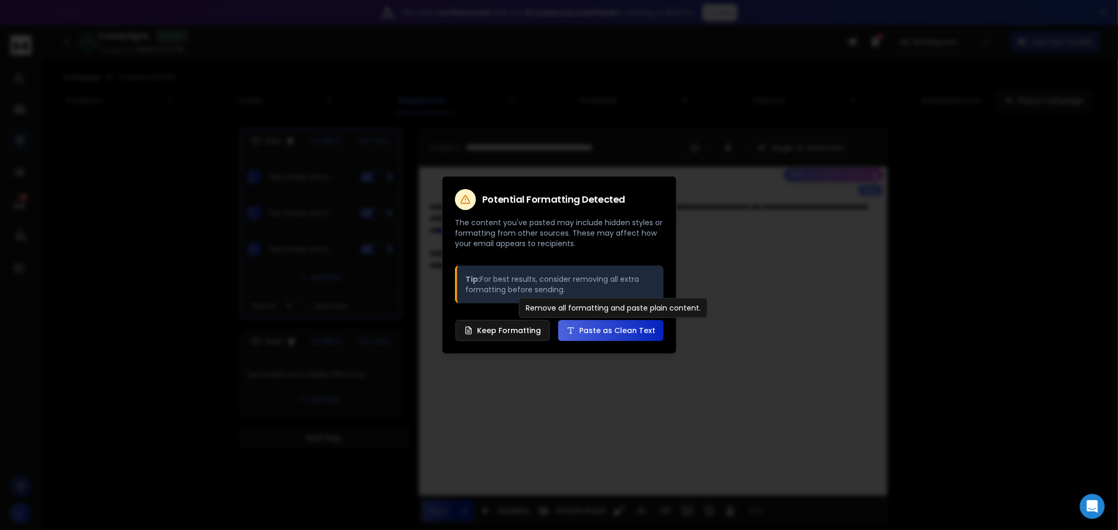
click at [598, 320] on button "Paste as Clean Text" at bounding box center [610, 330] width 105 height 21
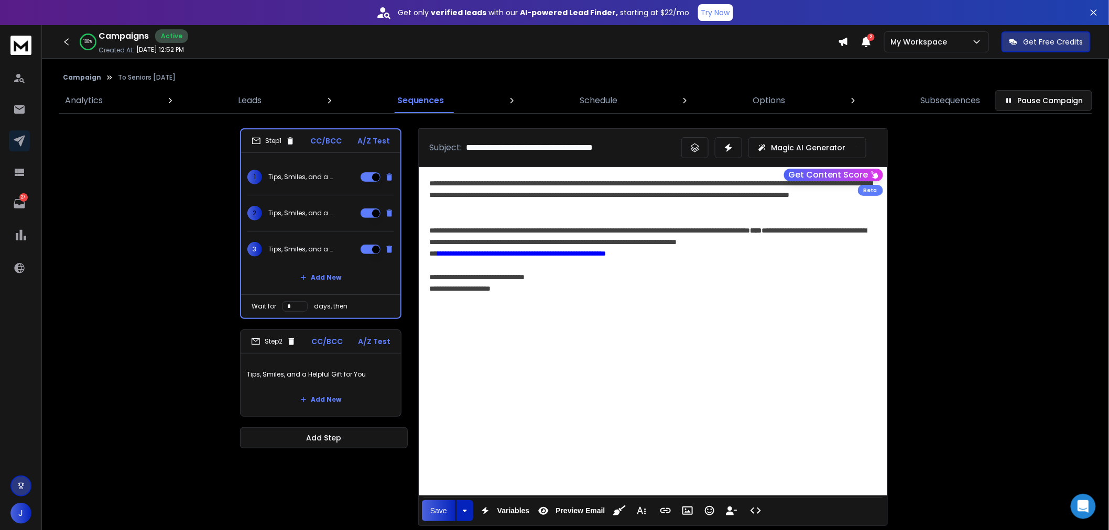
click at [613, 180] on div "**********" at bounding box center [652, 195] width 447 height 35
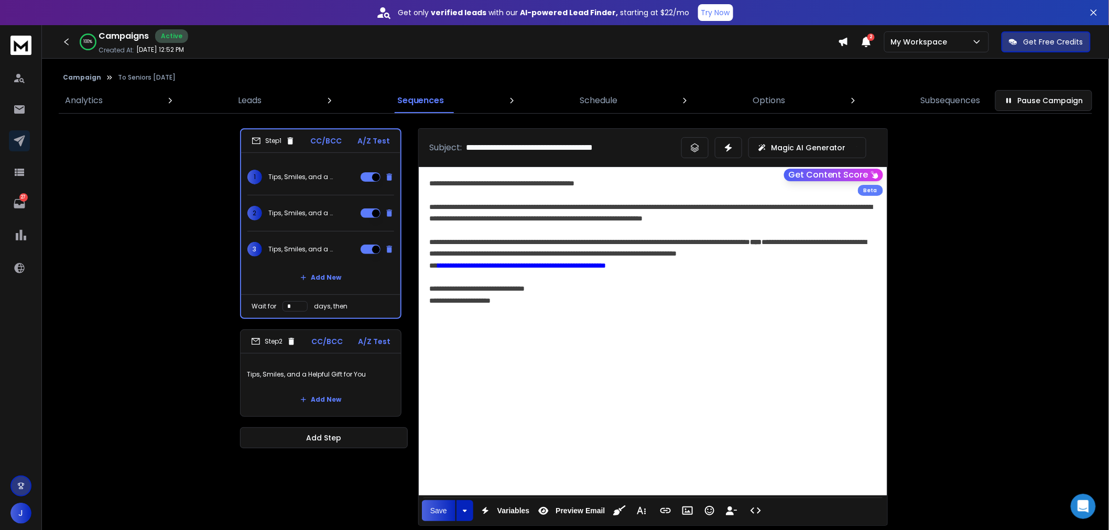
click at [336, 320] on p "Tips, Smiles, and a Helpful Gift for You" at bounding box center [321, 374] width 148 height 29
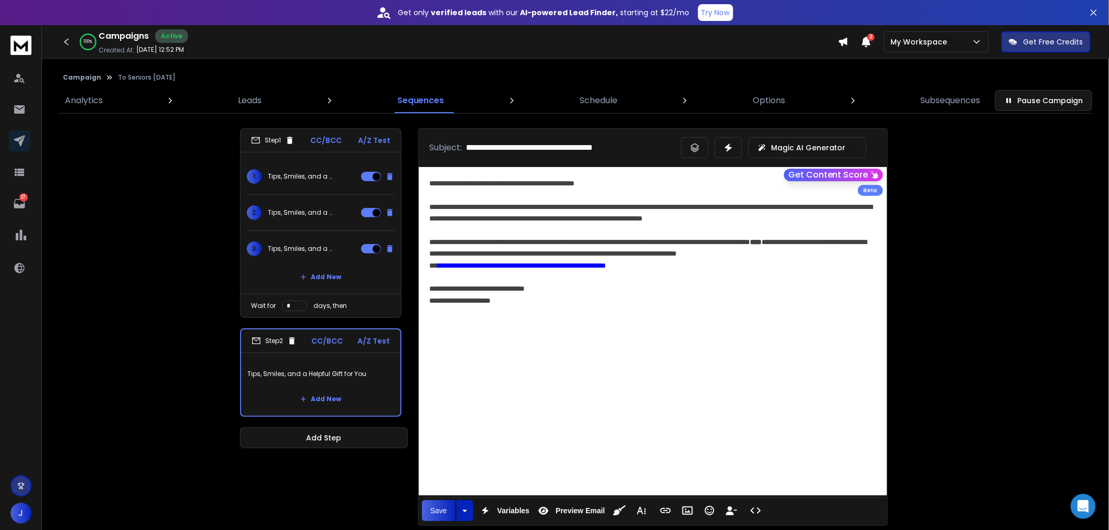
click at [292, 320] on div "Step 2 CC/BCC A/Z Test" at bounding box center [320, 342] width 159 height 24
click at [293, 320] on icon at bounding box center [291, 340] width 9 height 9
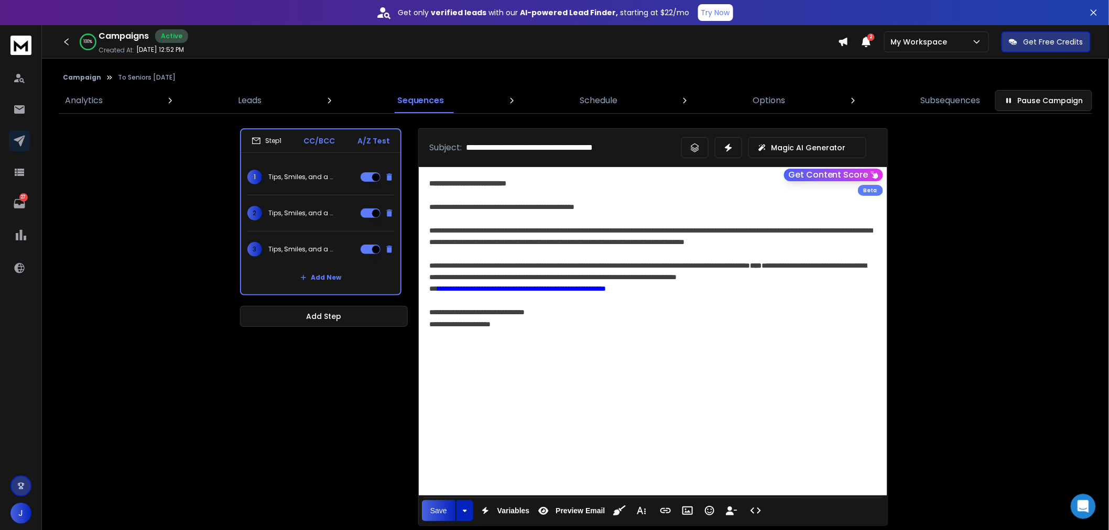
click at [303, 209] on p "Tips, Smiles, and a Helpful Gift for You" at bounding box center [301, 213] width 67 height 8
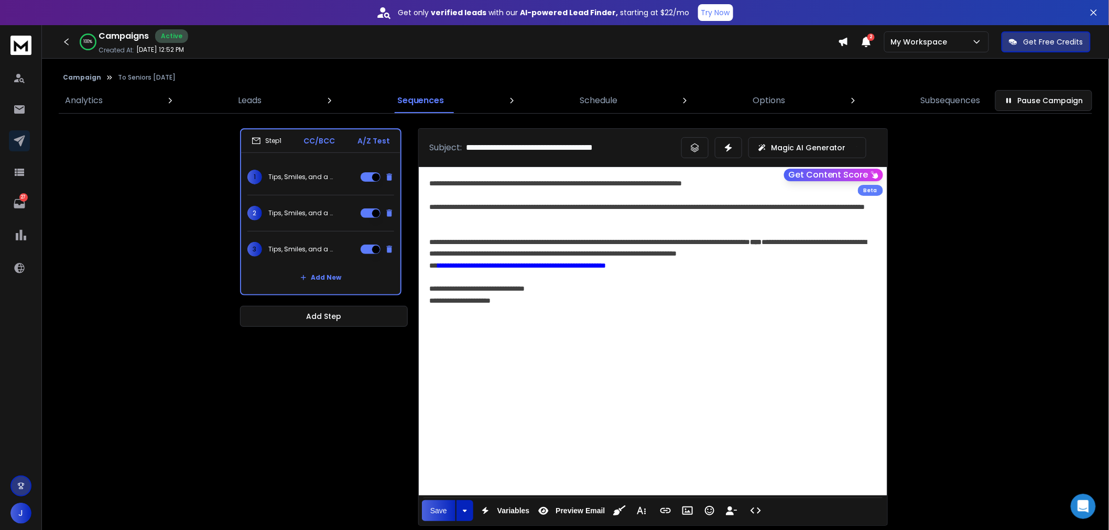
click at [332, 168] on div "1 Tips, Smiles, and a Helpful Gift for You" at bounding box center [320, 177] width 147 height 36
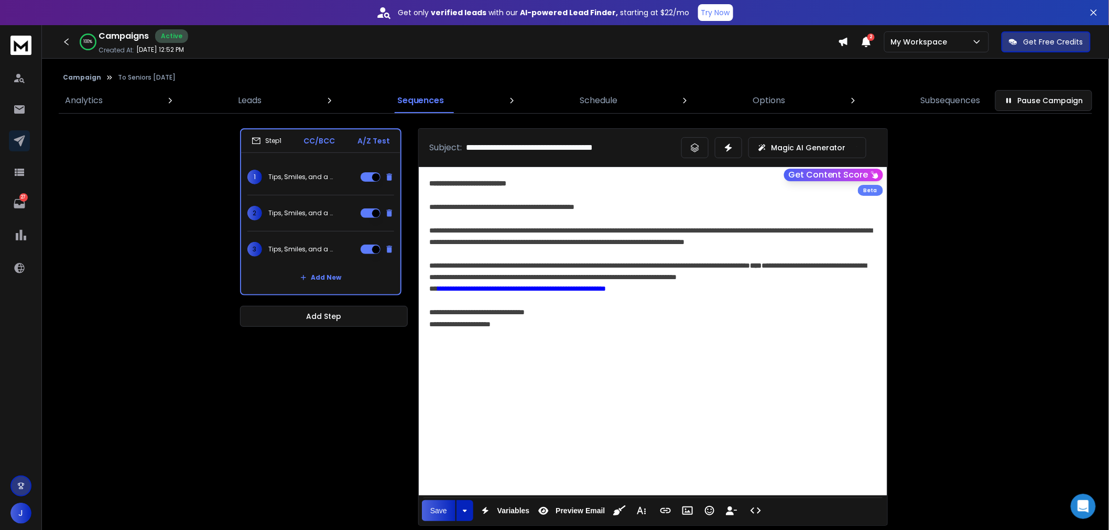
click at [318, 206] on div "2 Tips, Smiles, and a Helpful Gift for You" at bounding box center [291, 213] width 88 height 15
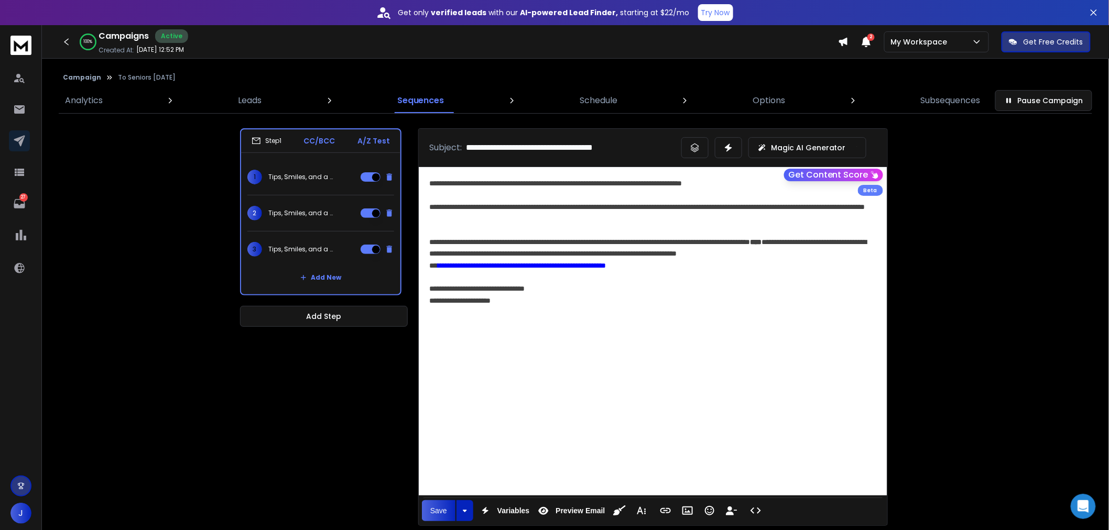
click at [317, 247] on p "Tips, Smiles, and a Helpful Gift for You" at bounding box center [301, 249] width 67 height 8
click at [290, 162] on div "1 Tips, Smiles, and a Helpful Gift for You" at bounding box center [320, 177] width 147 height 36
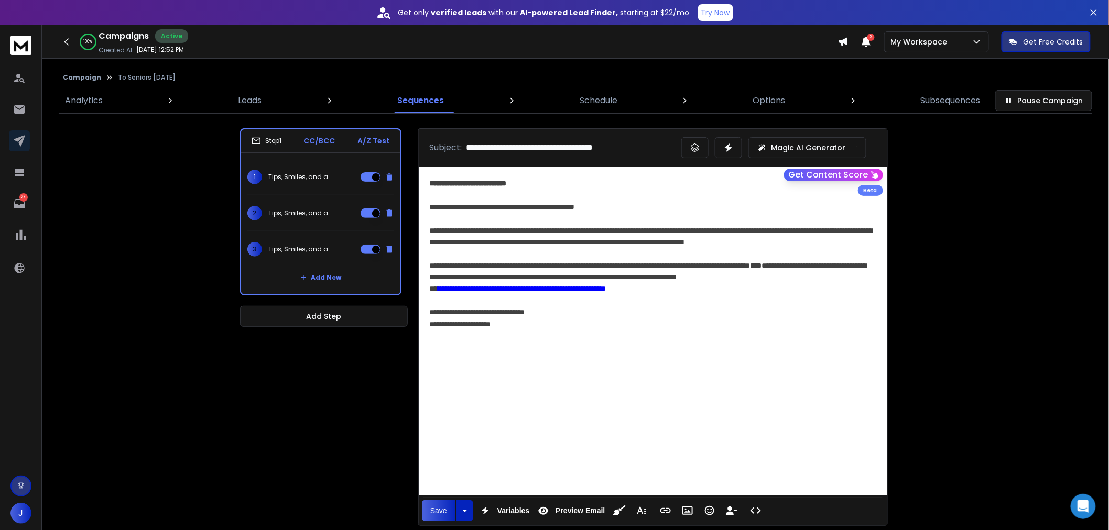
click at [347, 171] on div "1 Tips, Smiles, and a Helpful Gift for You" at bounding box center [320, 177] width 147 height 36
click at [336, 216] on div "2 Tips, Smiles, and a Helpful Gift for You" at bounding box center [320, 213] width 147 height 36
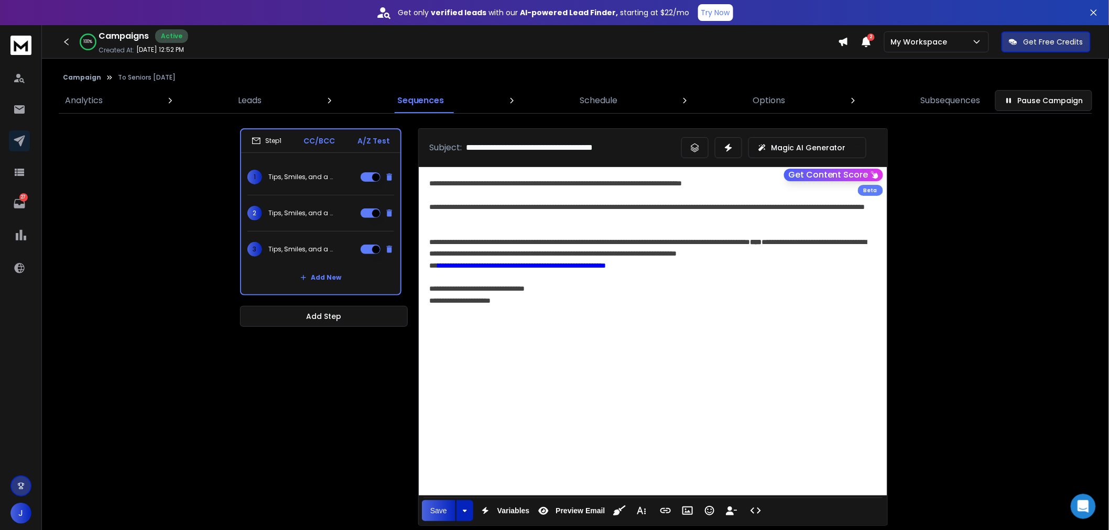
drag, startPoint x: 174, startPoint y: 78, endPoint x: 115, endPoint y: 76, distance: 59.2
click at [115, 76] on div "Campaign To Seniors [DATE]" at bounding box center [575, 77] width 1033 height 17
copy p "To Seniors [DATE]"
click at [254, 101] on p "Leads" at bounding box center [250, 100] width 24 height 13
